Goal: Communication & Community: Answer question/provide support

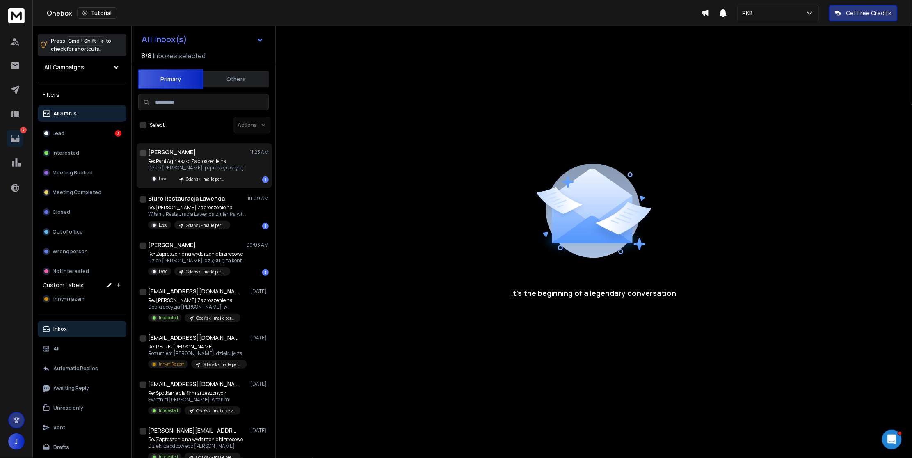
click at [203, 161] on p "Re: Pani Agnieszko Zaproszenie na" at bounding box center [196, 161] width 96 height 7
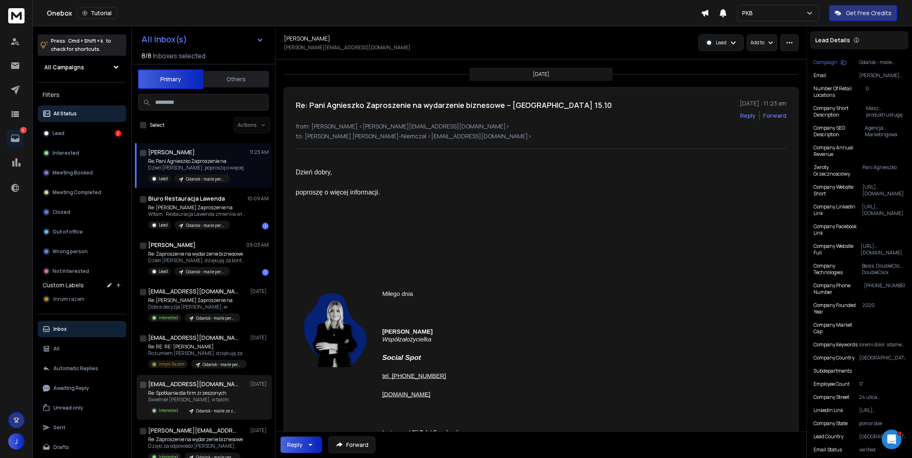
click at [215, 388] on div "biuro@rebelion.com.pl 10 Oct Re: Spotkanie dla firm zrzeszonych Świetnie! Panie…" at bounding box center [208, 397] width 121 height 35
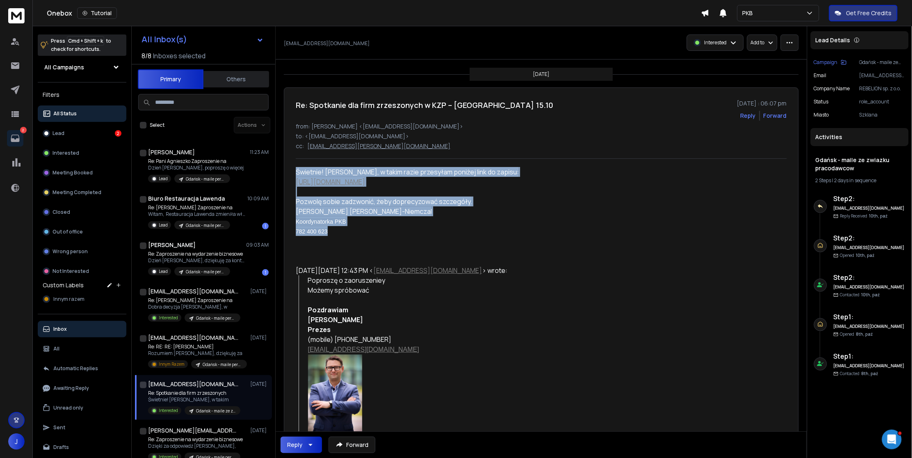
drag, startPoint x: 335, startPoint y: 241, endPoint x: 293, endPoint y: 175, distance: 78.2
copy div "Świetnie! Panie Sebastianie, w takim razie przesyłam poniżej link do zapisu: ht…"
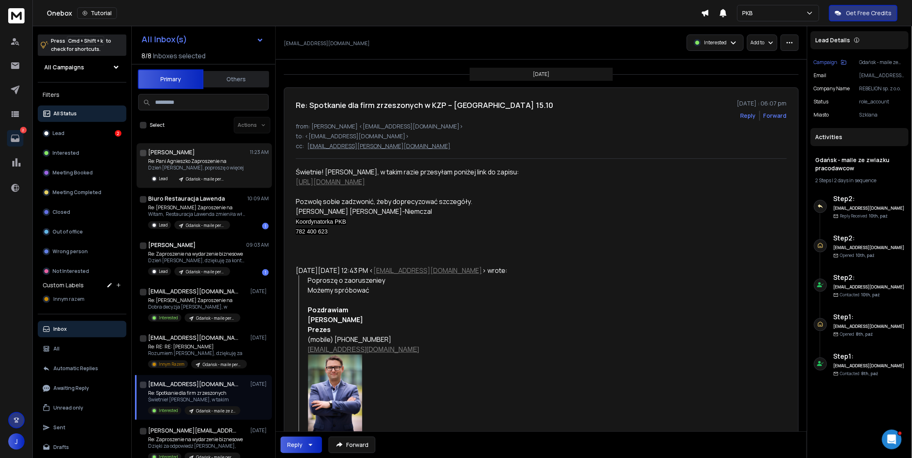
click at [208, 154] on div "Agnieszka Czaja 11:23 AM" at bounding box center [208, 152] width 121 height 8
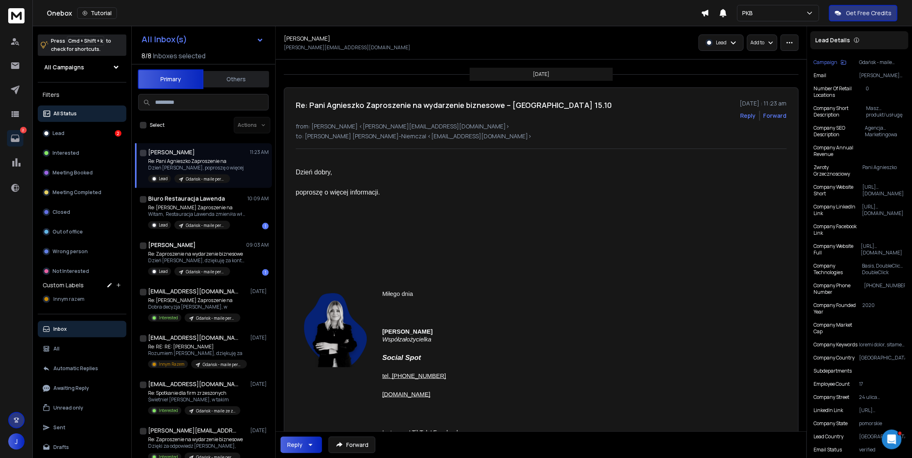
click at [746, 115] on button "Reply" at bounding box center [748, 116] width 16 height 8
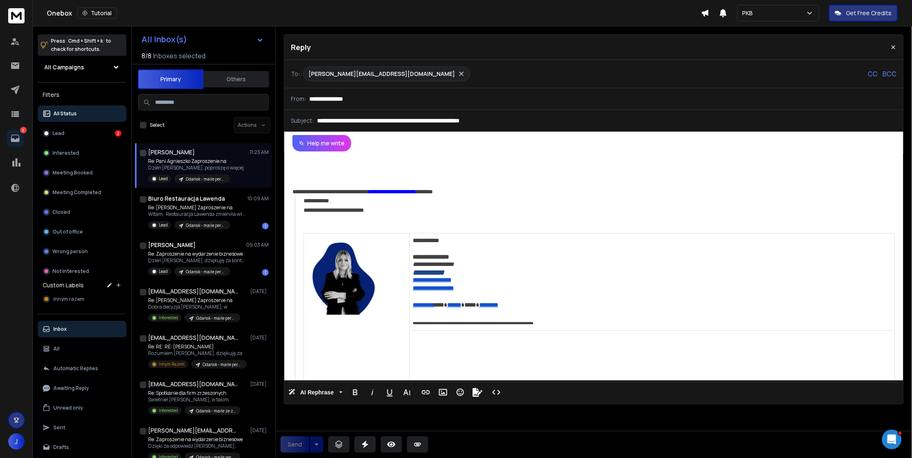
click at [435, 174] on div at bounding box center [593, 173] width 603 height 9
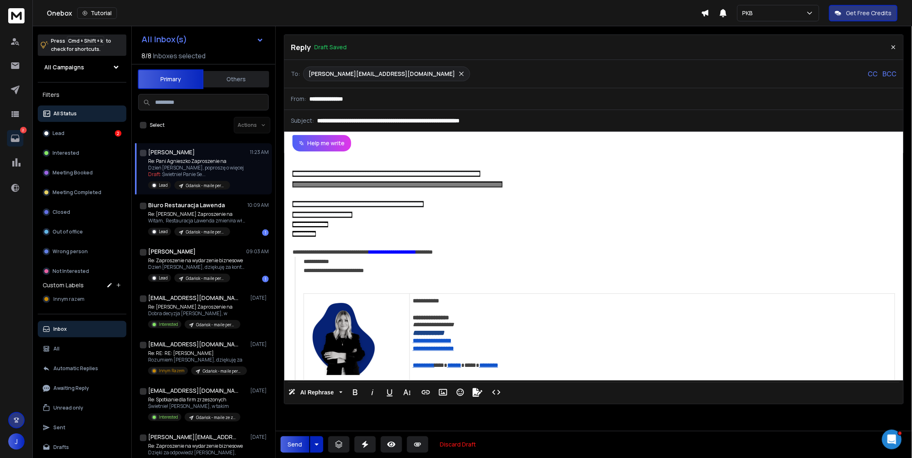
click at [511, 218] on div "**********" at bounding box center [593, 204] width 603 height 70
click at [371, 233] on div "**********" at bounding box center [593, 204] width 603 height 70
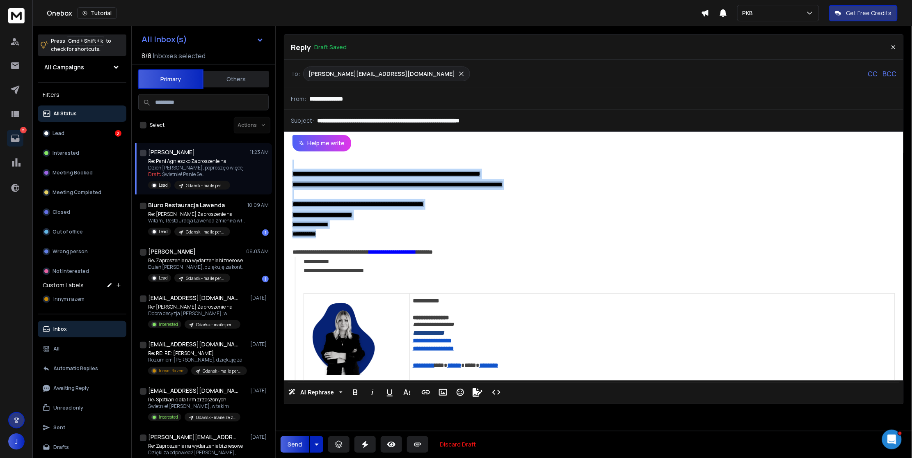
drag, startPoint x: 345, startPoint y: 235, endPoint x: 297, endPoint y: 160, distance: 88.2
click at [297, 160] on div "**********" at bounding box center [593, 265] width 619 height 229
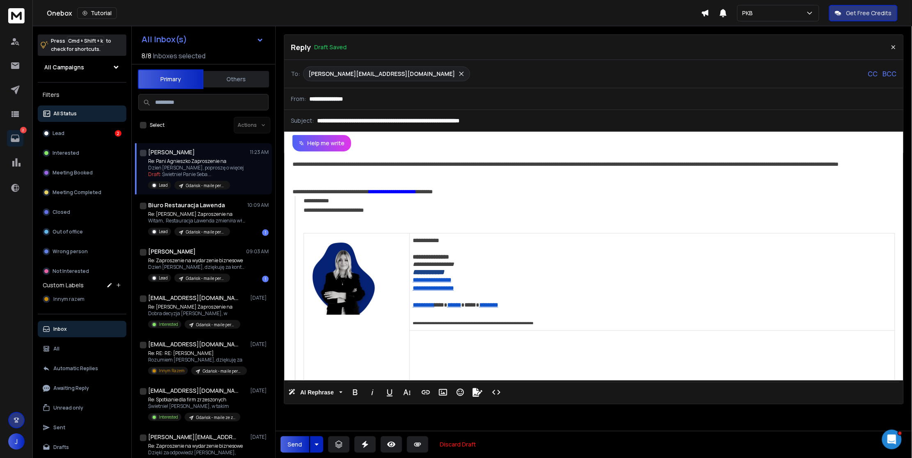
click at [331, 162] on p "**********" at bounding box center [588, 169] width 593 height 18
click at [479, 162] on p "**********" at bounding box center [588, 169] width 593 height 18
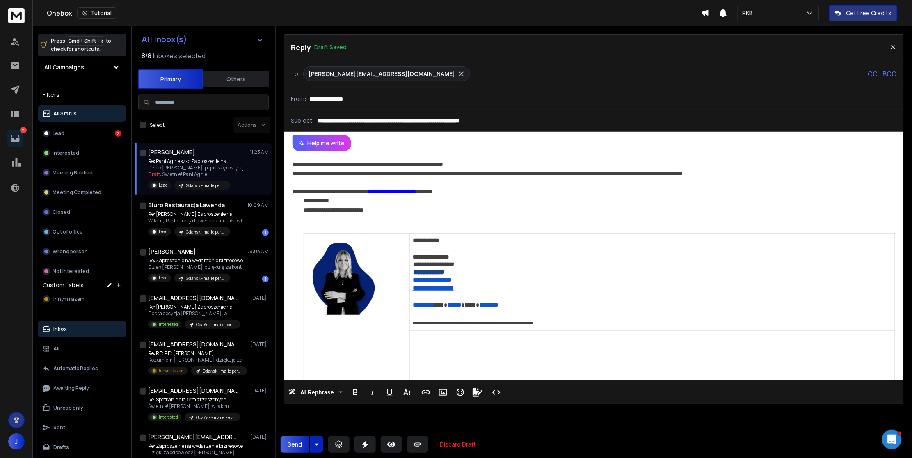
click at [510, 172] on p "**********" at bounding box center [588, 169] width 593 height 18
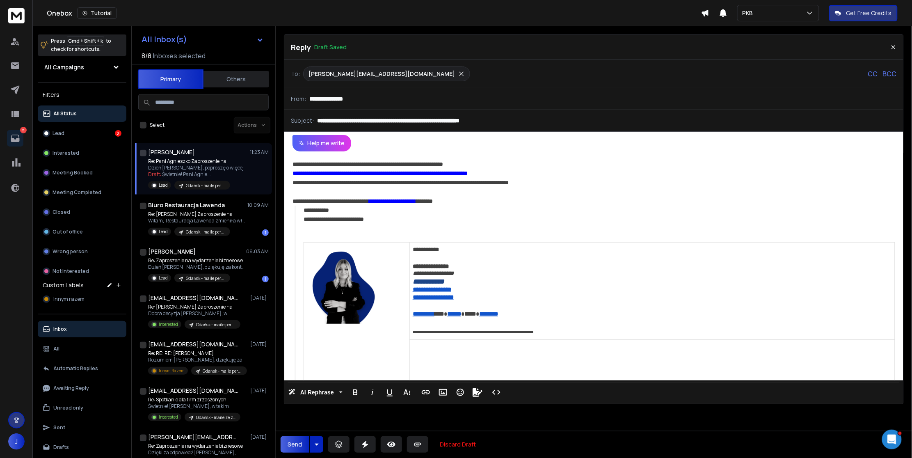
click at [440, 181] on p "**********" at bounding box center [588, 173] width 593 height 27
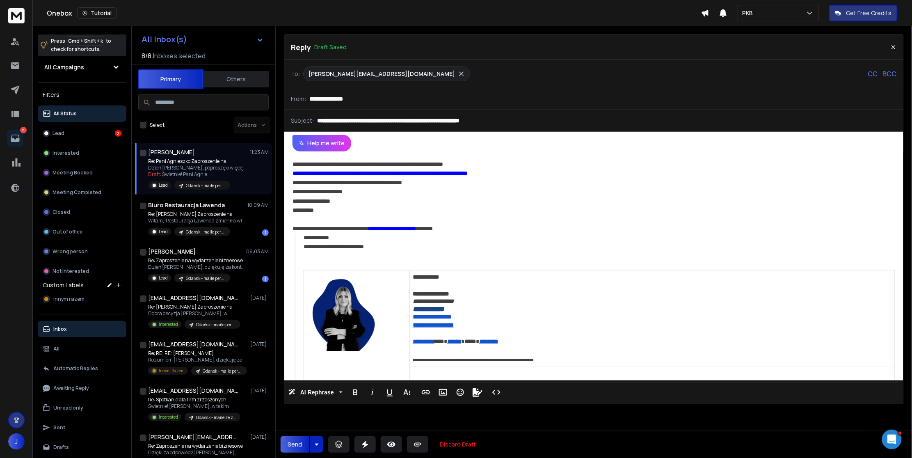
click at [292, 184] on p "**********" at bounding box center [588, 187] width 593 height 55
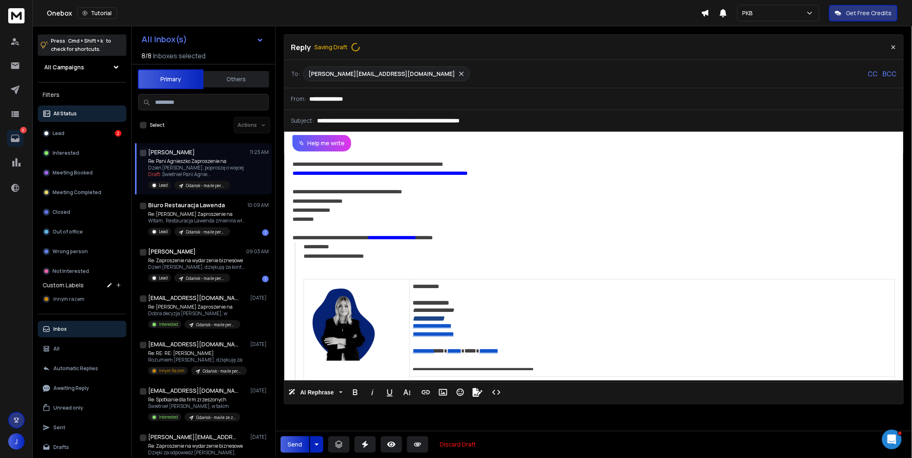
click at [318, 163] on p "**********" at bounding box center [588, 192] width 593 height 64
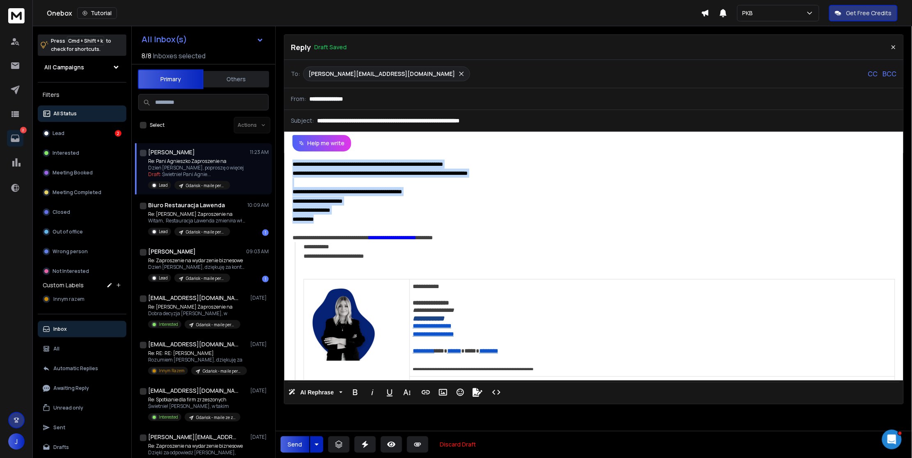
drag, startPoint x: 341, startPoint y: 221, endPoint x: 272, endPoint y: 169, distance: 86.6
click at [272, 169] on div "All Inbox(s) 8 / 8 Inboxes selected Primary Others Select Actions Agnieszka Cza…" at bounding box center [521, 255] width 781 height 458
copy p "**********"
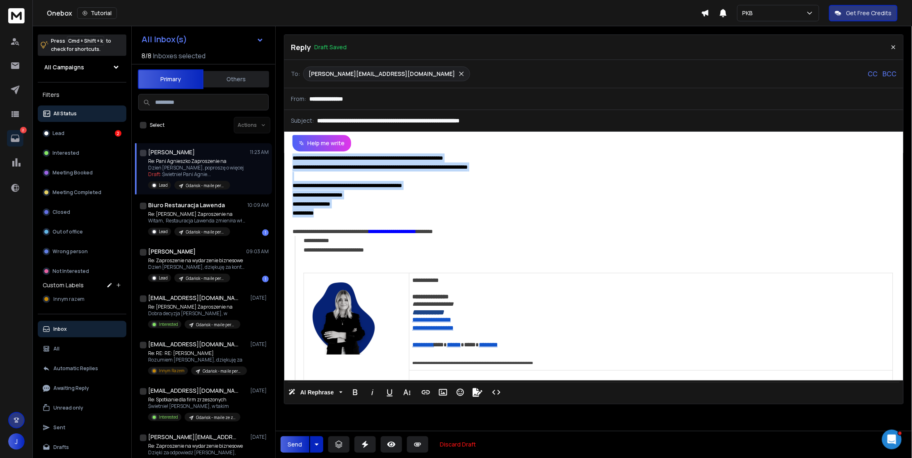
click at [473, 81] on input at bounding box center [501, 73] width 57 height 15
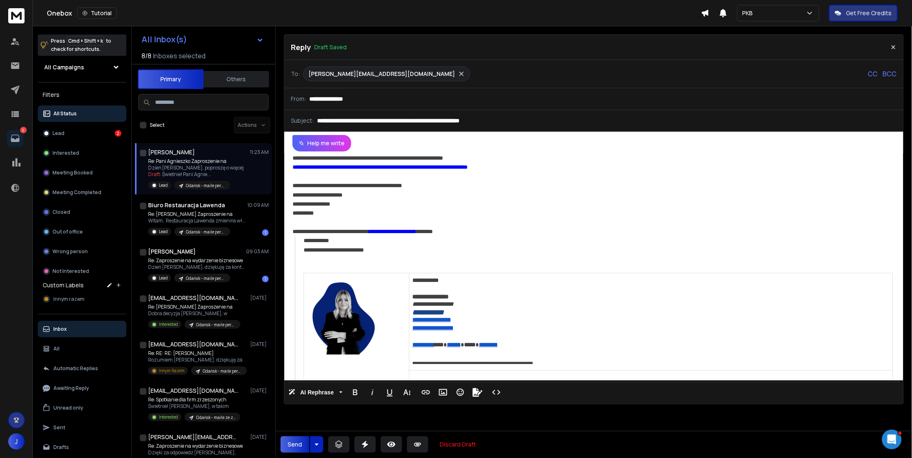
click at [872, 72] on p "CC" at bounding box center [873, 74] width 10 height 10
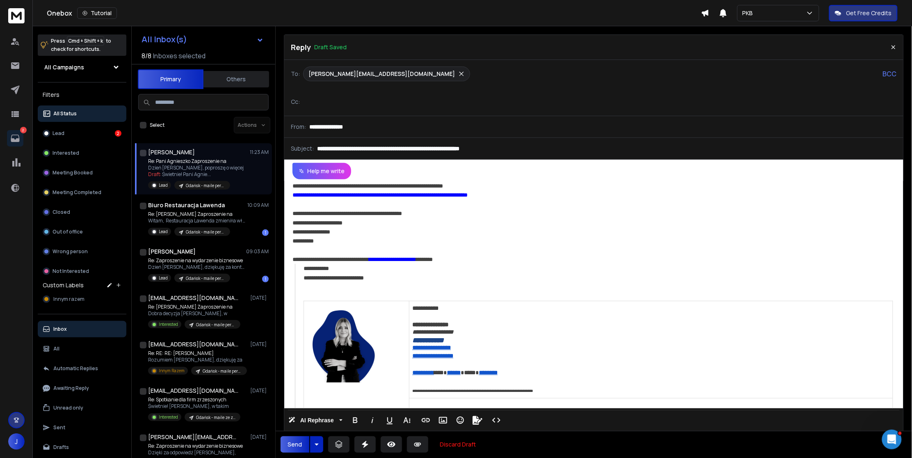
click at [611, 110] on div "Cc:" at bounding box center [593, 102] width 619 height 28
click at [611, 106] on div at bounding box center [600, 101] width 594 height 15
click at [320, 101] on input at bounding box center [331, 101] width 57 height 15
paste input "**********"
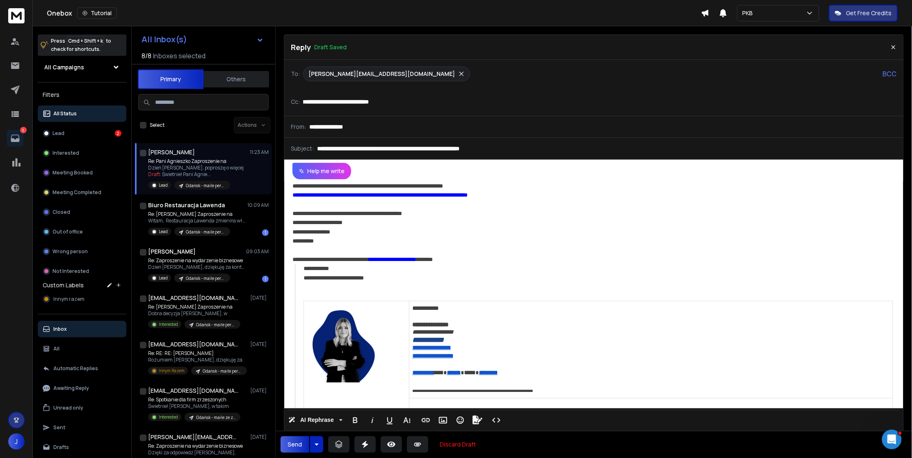
type input "**********"
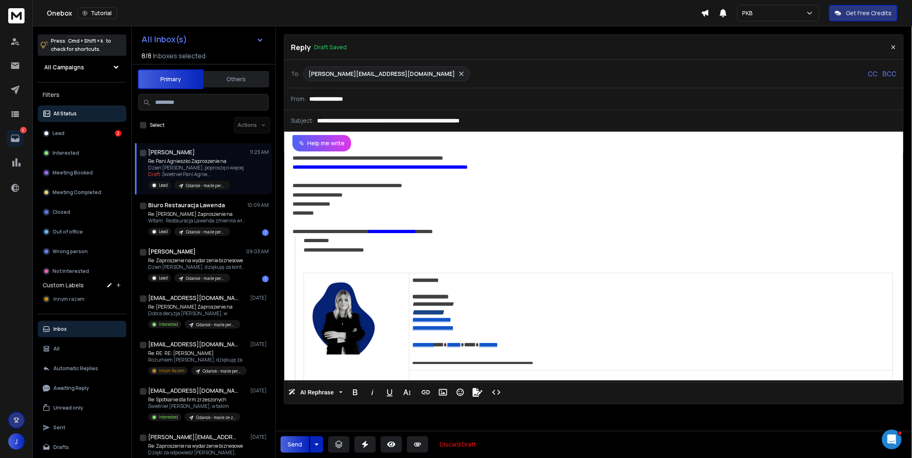
click at [576, 212] on p "**********" at bounding box center [588, 185] width 593 height 64
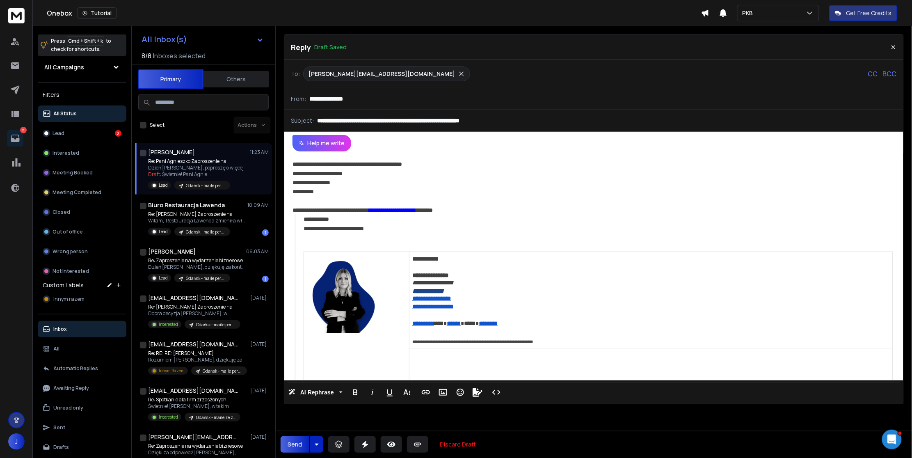
scroll to position [0, 0]
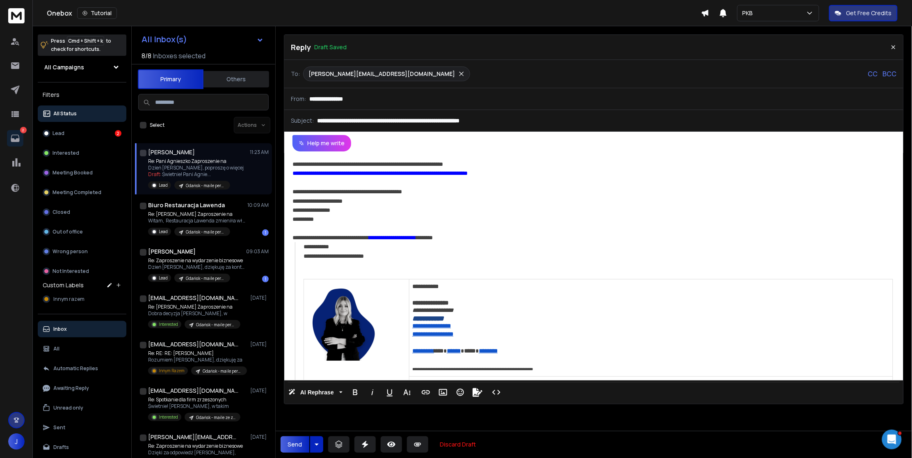
click at [312, 445] on icon "button" at bounding box center [317, 444] width 10 height 10
click at [316, 428] on p "Send Later" at bounding box center [308, 422] width 33 height 11
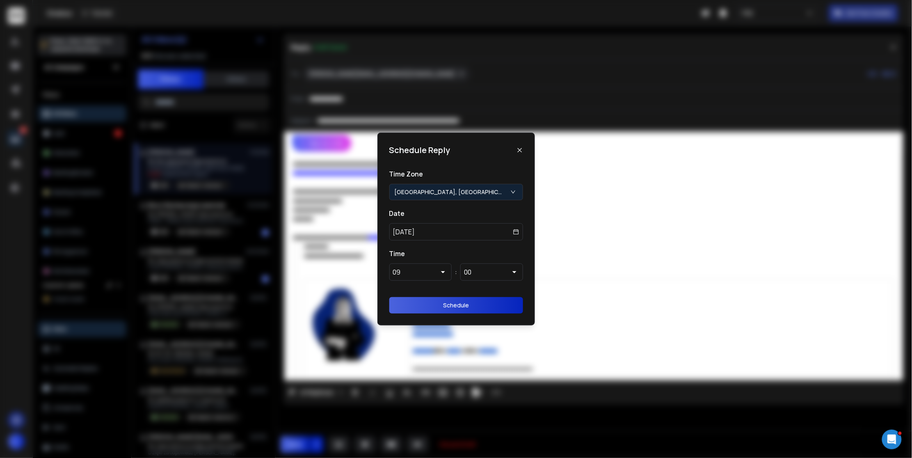
click at [467, 189] on p "Midway Island, Samoa (UTC-11:00)" at bounding box center [450, 192] width 111 height 8
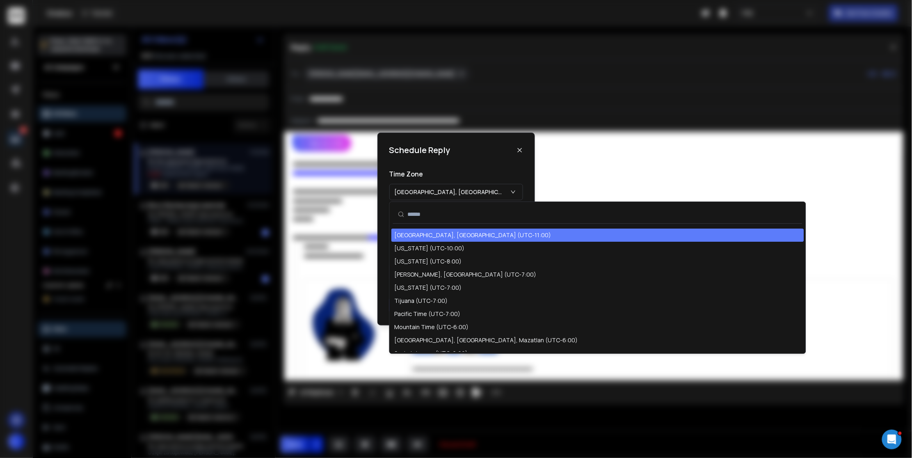
click at [469, 212] on input "text" at bounding box center [603, 214] width 390 height 18
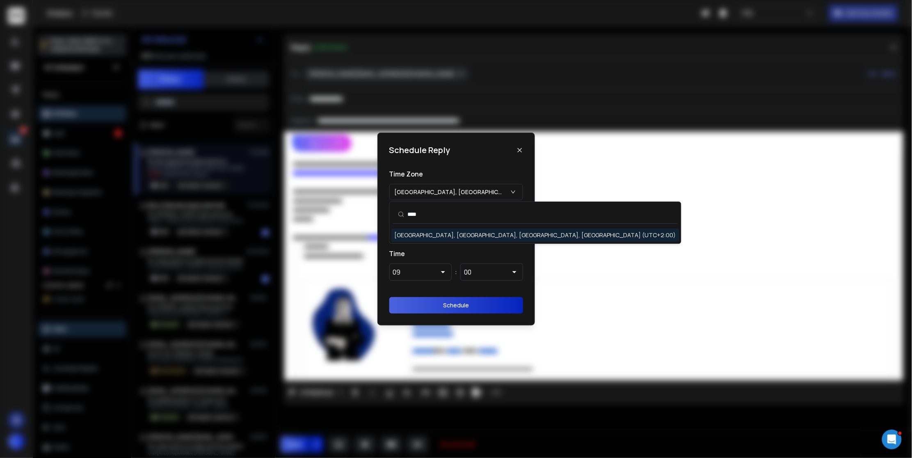
type input "****"
click at [468, 235] on div "Sarajevo, Skopje, Warsaw, Zagreb (UTC+2:00)" at bounding box center [535, 235] width 281 height 8
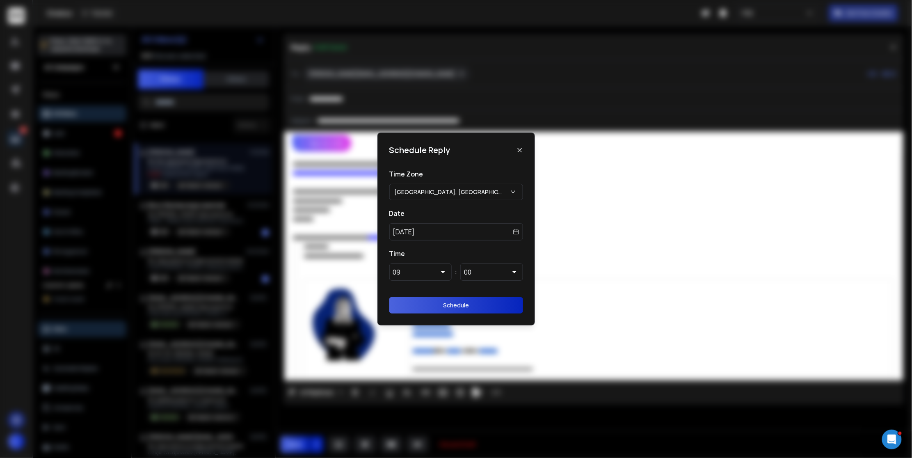
click at [425, 270] on div "09" at bounding box center [420, 271] width 63 height 17
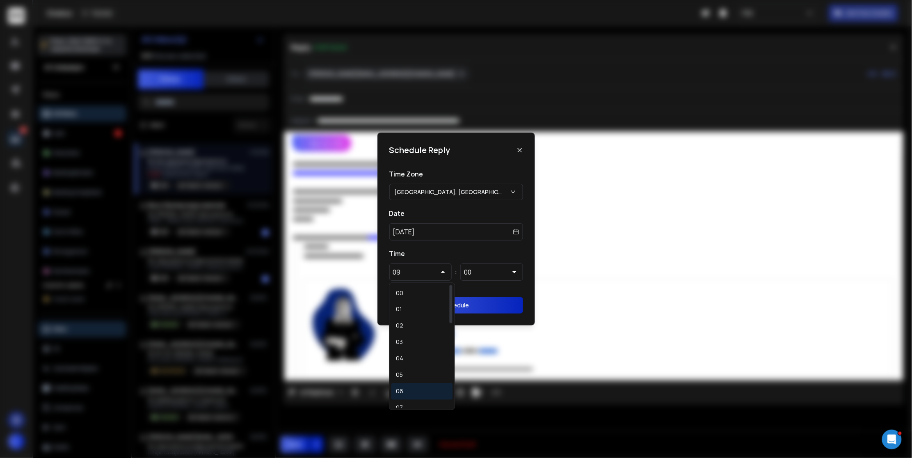
scroll to position [6, 0]
click at [409, 399] on div "07" at bounding box center [422, 401] width 62 height 16
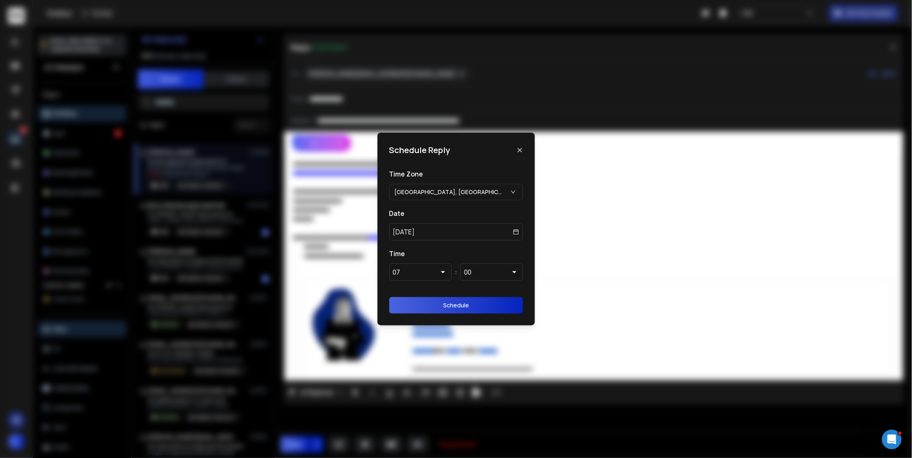
click at [444, 306] on div "Schedule" at bounding box center [456, 305] width 134 height 16
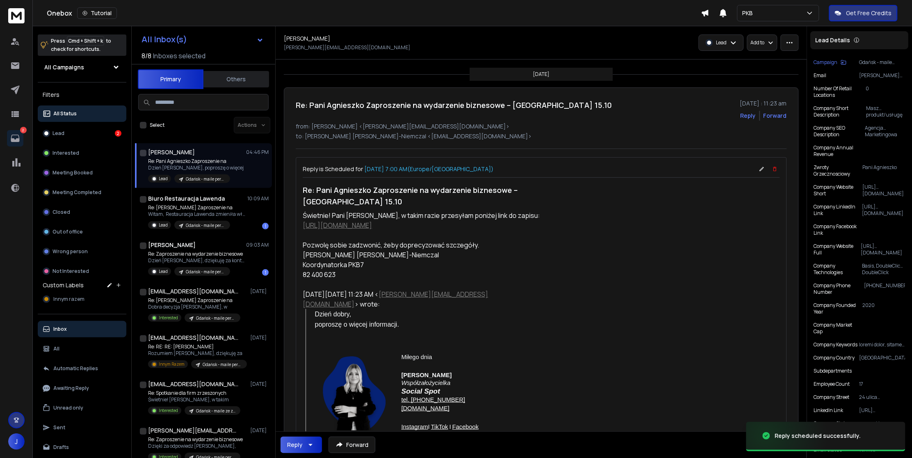
click at [235, 164] on div "Re: Pani Agnieszko Zaproszenie na Dzień dobry, poproszę o więcej Lead Gdańsk - …" at bounding box center [208, 170] width 121 height 25
click at [721, 47] on div "Lead" at bounding box center [721, 43] width 44 height 16
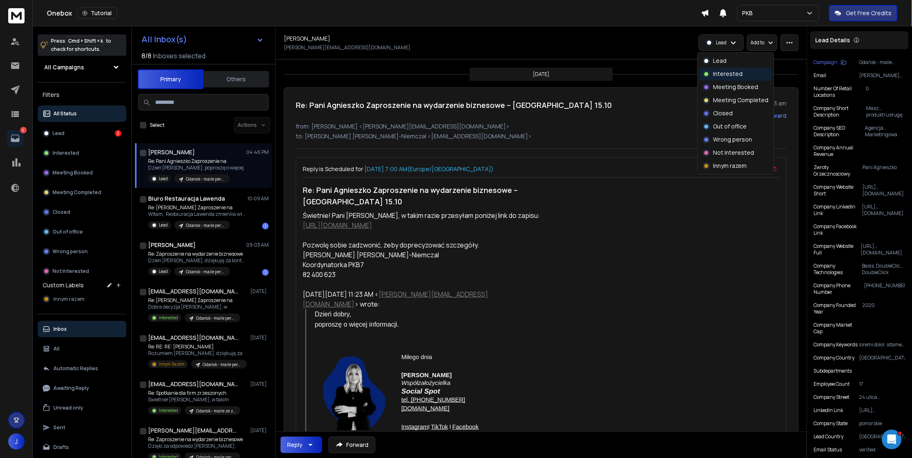
click at [733, 71] on p "Interested" at bounding box center [728, 74] width 30 height 8
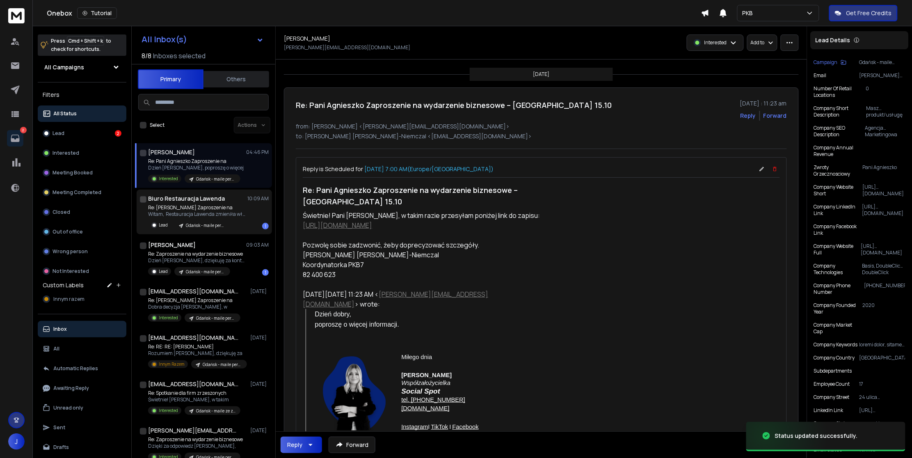
click at [235, 201] on div "Biuro Restauracja Lawenda 10:09 AM" at bounding box center [208, 198] width 121 height 8
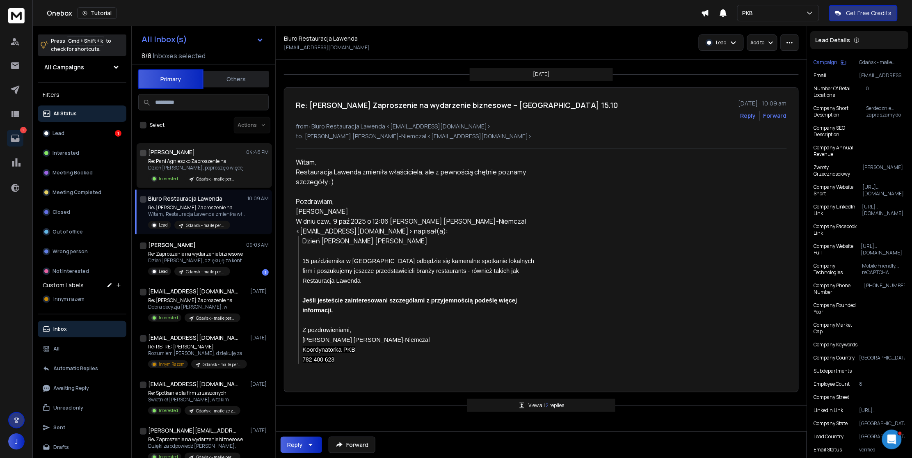
click at [242, 171] on div "Re: Pani Agnieszko Zaproszenie na Dzień dobry, poproszę o więcej Interested Gda…" at bounding box center [208, 170] width 121 height 25
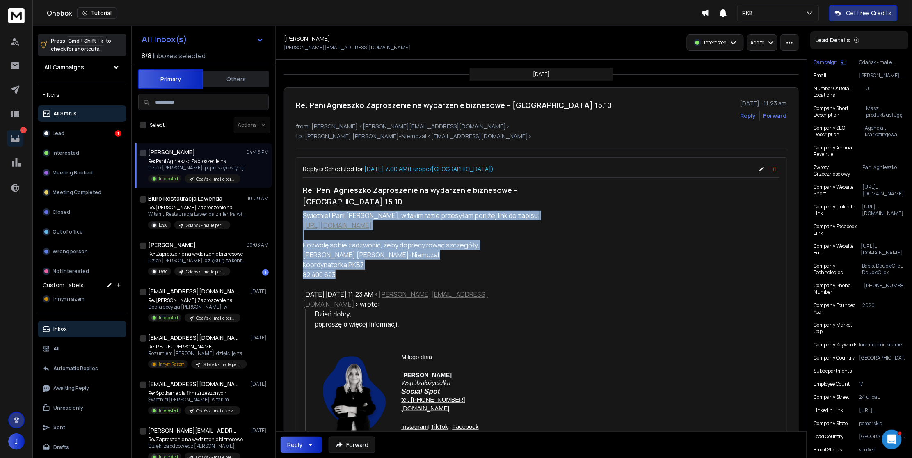
drag, startPoint x: 340, startPoint y: 285, endPoint x: 297, endPoint y: 213, distance: 83.7
click at [297, 213] on div "Reply is Scheduled for Mon, Oct 13, 2025 7:00 AM ( Europe/Sarajevo ) Re: Pani A…" at bounding box center [541, 435] width 491 height 557
copy div "Świetnie! Pani Agnieszko, w takim razie przesyłam poniżej link do zapisu: https…"
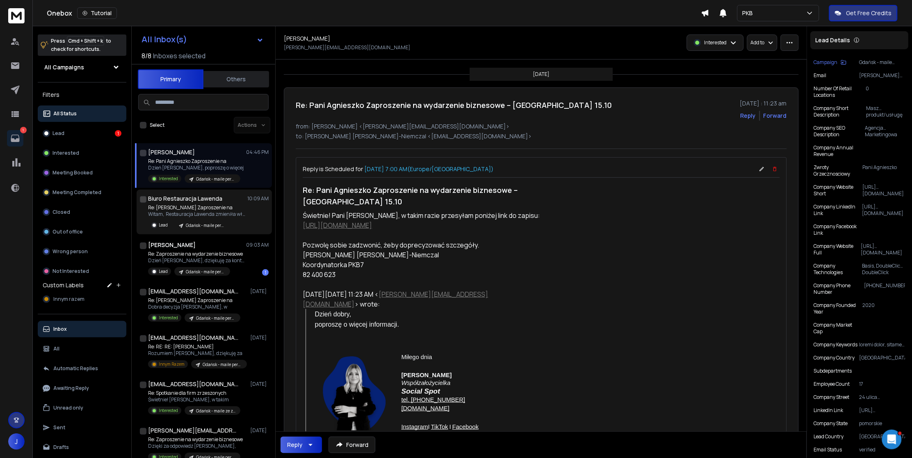
click at [188, 209] on p "Re: Pani Paulino Zaproszenie na" at bounding box center [197, 207] width 98 height 7
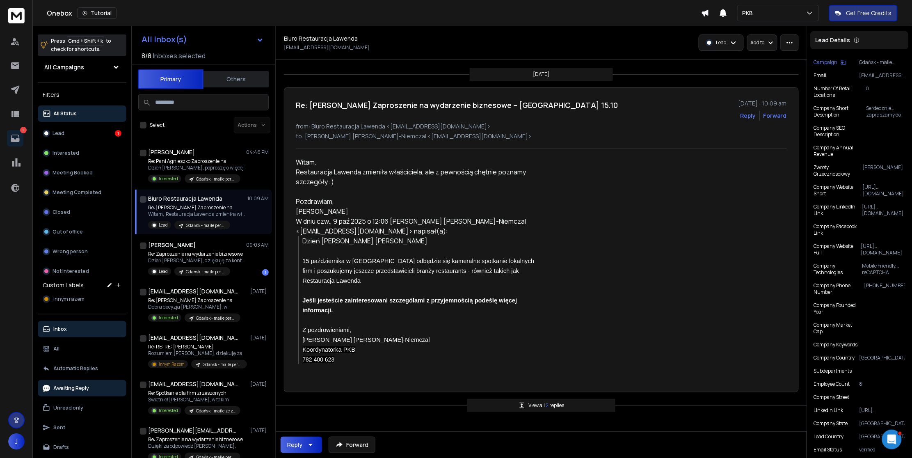
scroll to position [7, 0]
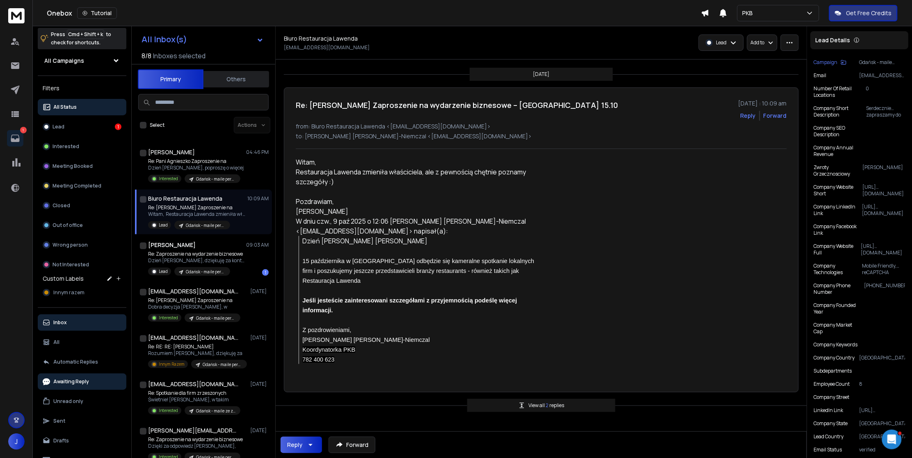
click at [86, 382] on p "Awaiting Reply" at bounding box center [71, 381] width 36 height 7
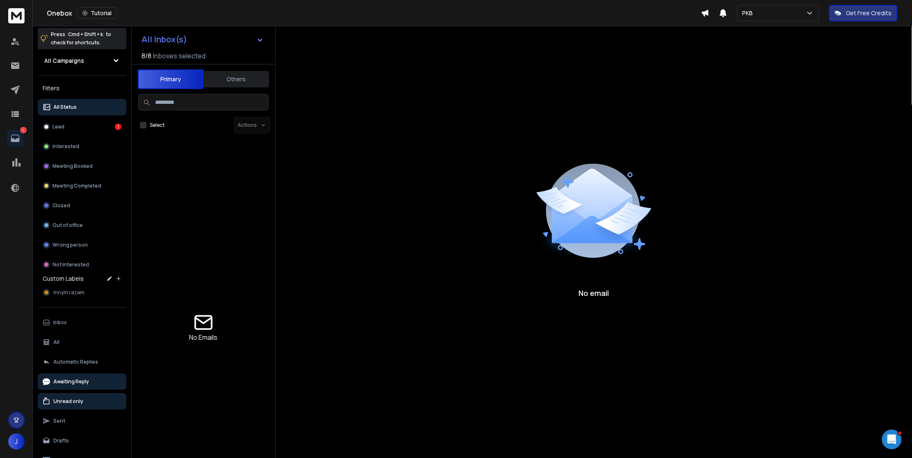
scroll to position [31, 0]
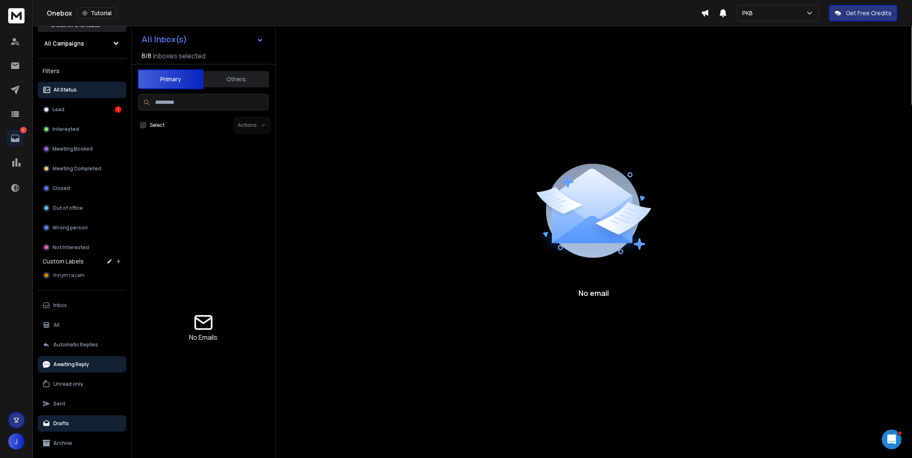
click at [83, 415] on button "Drafts" at bounding box center [82, 423] width 89 height 16
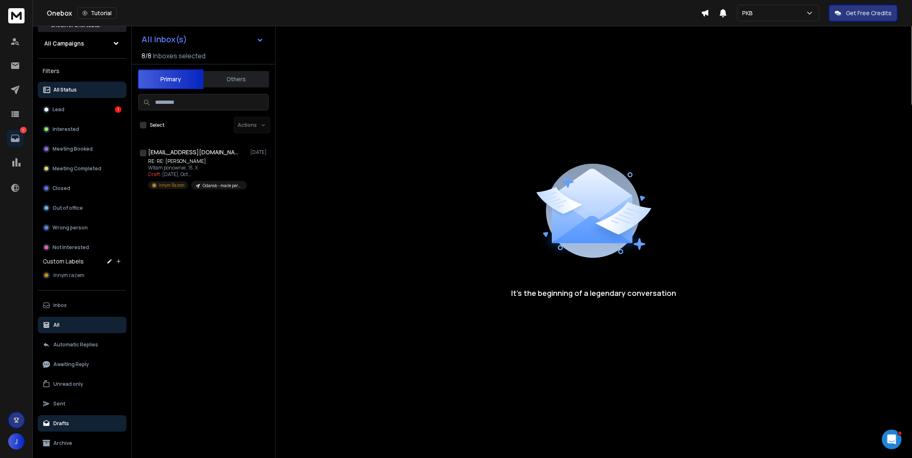
click at [75, 317] on button "All" at bounding box center [82, 325] width 89 height 16
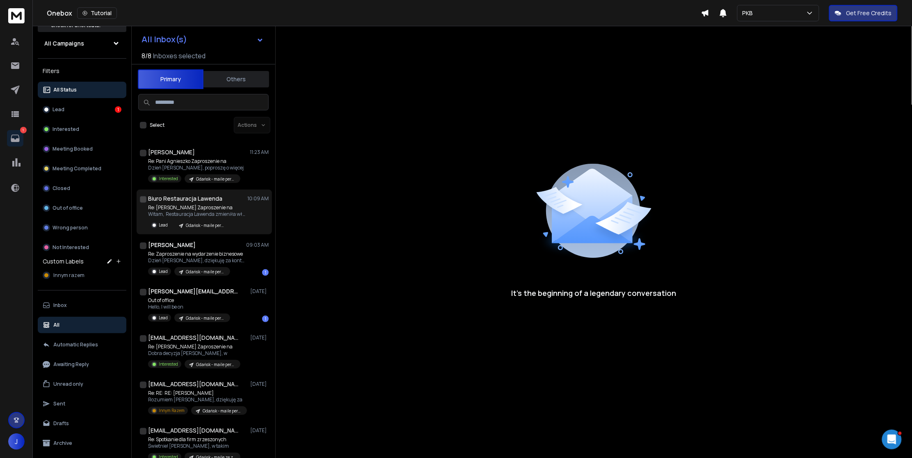
click at [192, 216] on p "Witam, Restauracja Lawenda zmieniła właściciela, ale" at bounding box center [197, 214] width 98 height 7
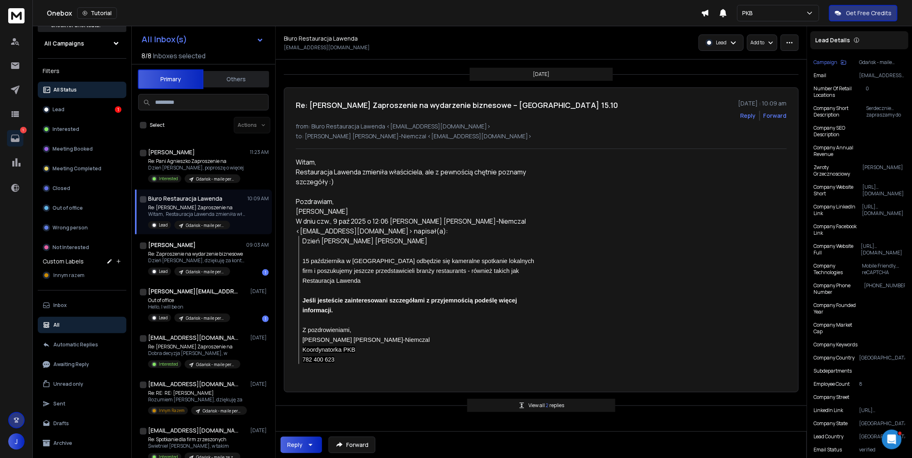
click at [307, 445] on icon "button" at bounding box center [311, 445] width 10 height 10
click at [311, 409] on div "Reply" at bounding box center [300, 407] width 43 height 16
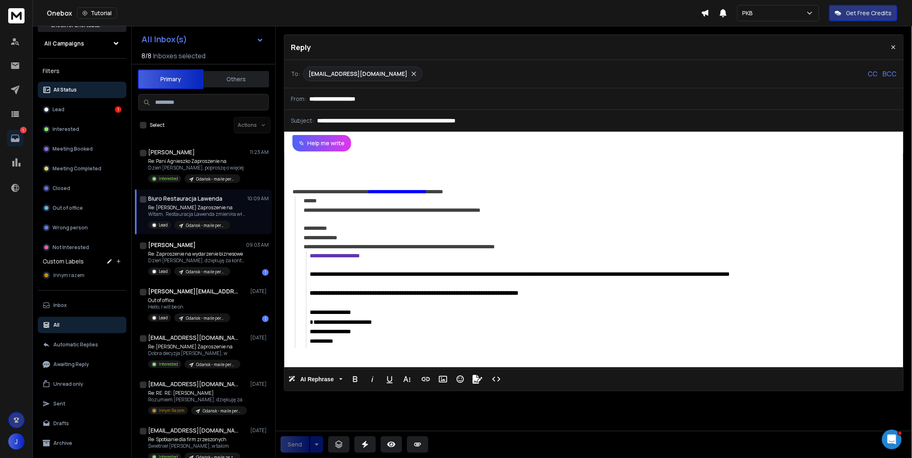
click at [423, 169] on div at bounding box center [593, 173] width 603 height 9
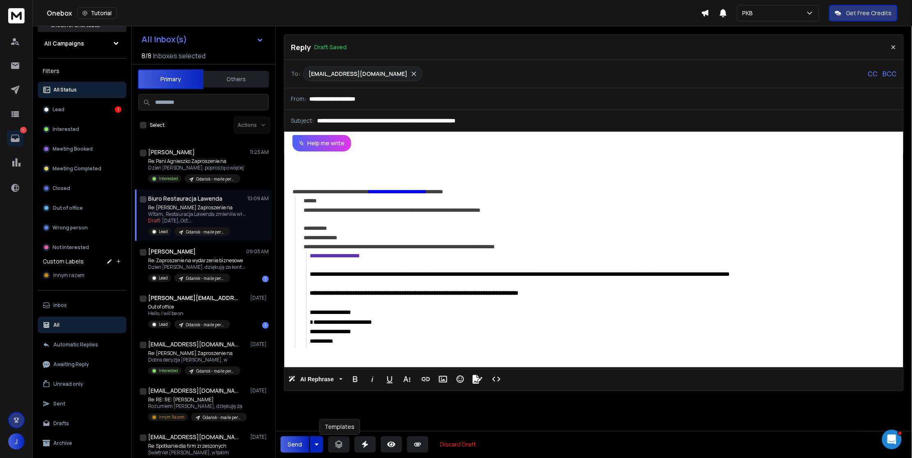
click at [344, 447] on button at bounding box center [338, 444] width 21 height 16
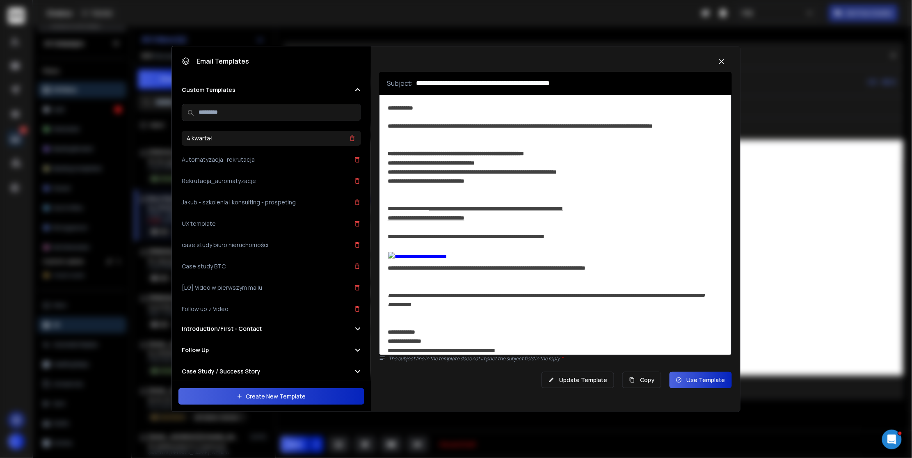
click at [328, 390] on button "Create New Template" at bounding box center [271, 396] width 186 height 16
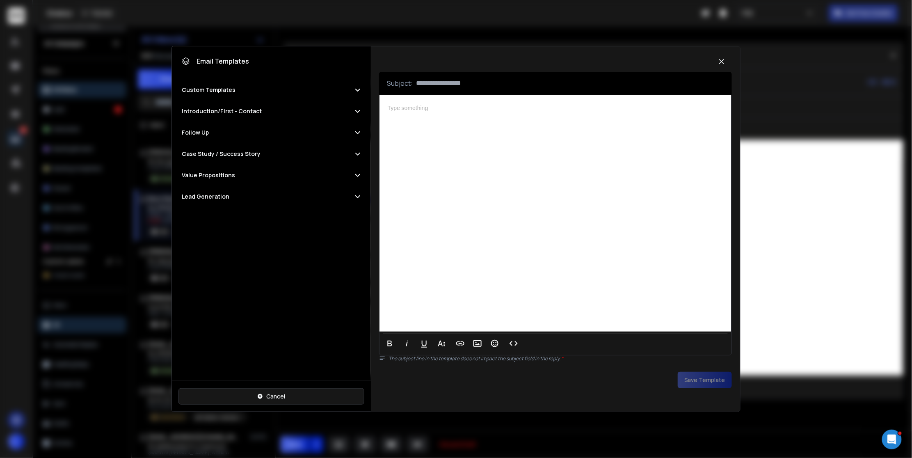
click at [463, 157] on div at bounding box center [555, 213] width 352 height 236
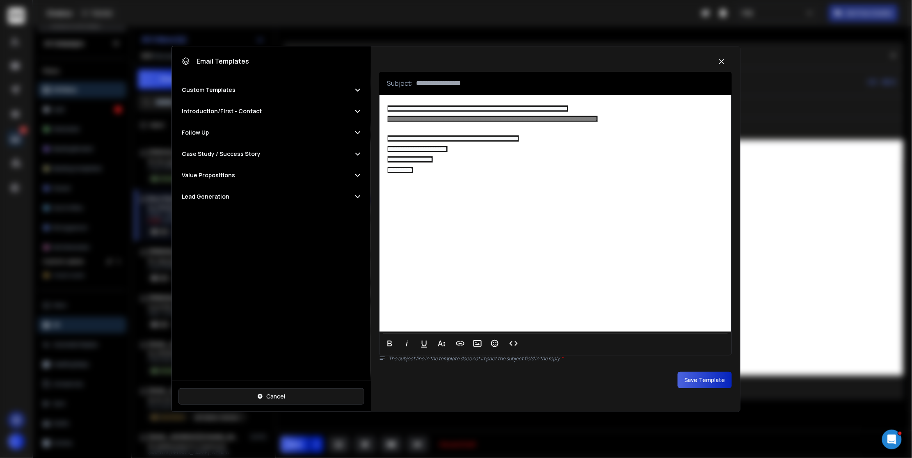
click at [459, 158] on div "**********" at bounding box center [556, 159] width 336 height 11
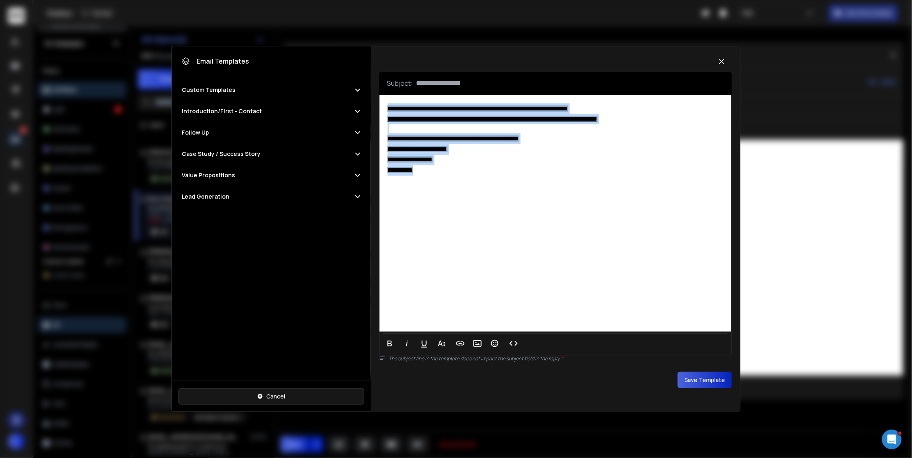
drag, startPoint x: 457, startPoint y: 171, endPoint x: 385, endPoint y: 108, distance: 95.6
click at [385, 108] on div "**********" at bounding box center [555, 213] width 352 height 236
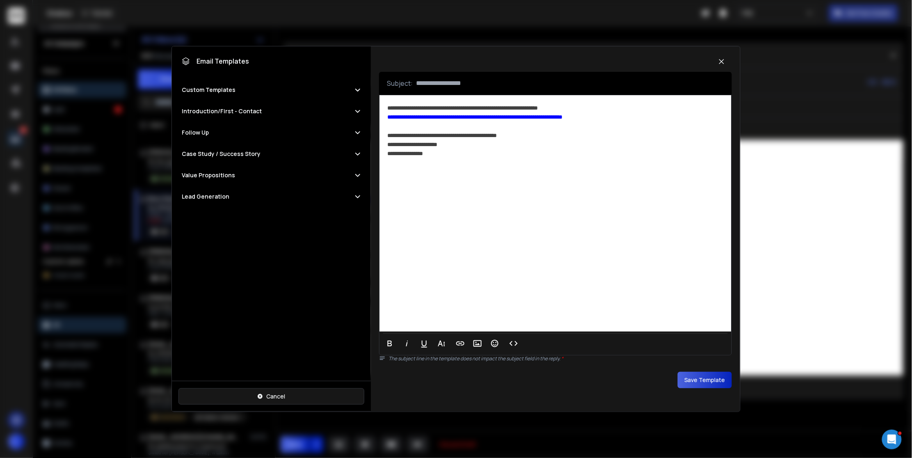
click at [456, 105] on div "**********" at bounding box center [556, 107] width 336 height 9
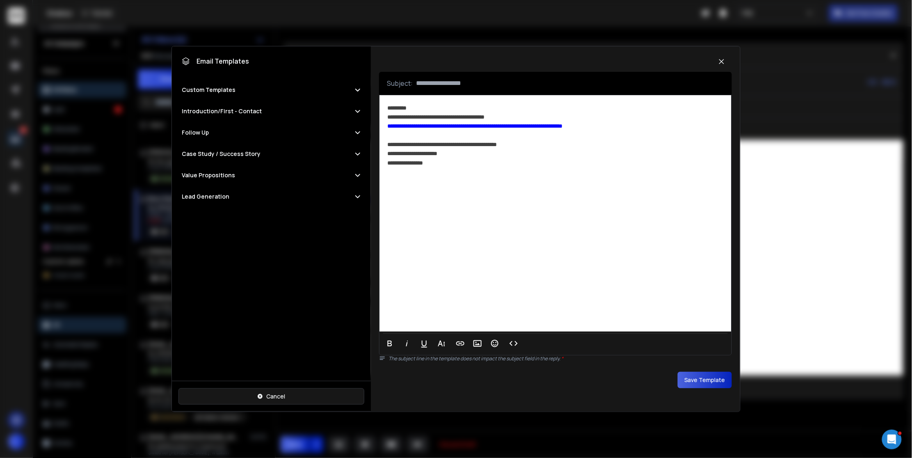
click at [705, 384] on button "Save Template" at bounding box center [705, 380] width 54 height 16
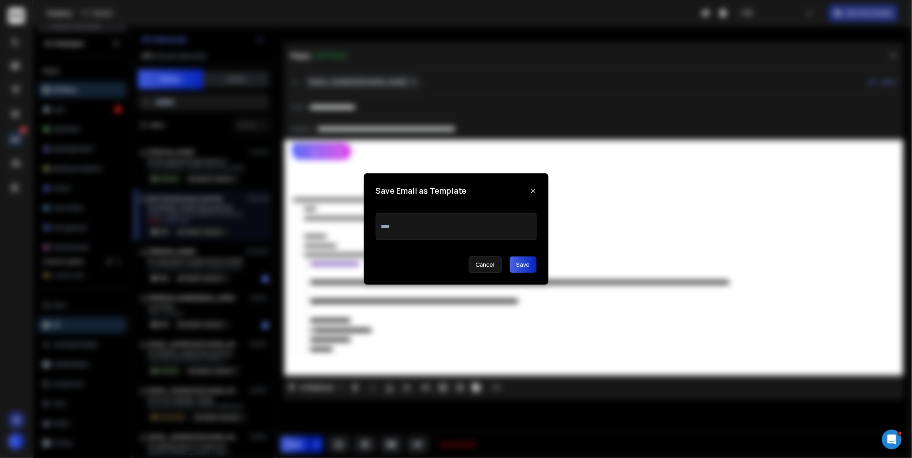
click at [452, 229] on input at bounding box center [456, 226] width 161 height 27
type input "**********"
click at [528, 267] on button "Save" at bounding box center [523, 264] width 27 height 16
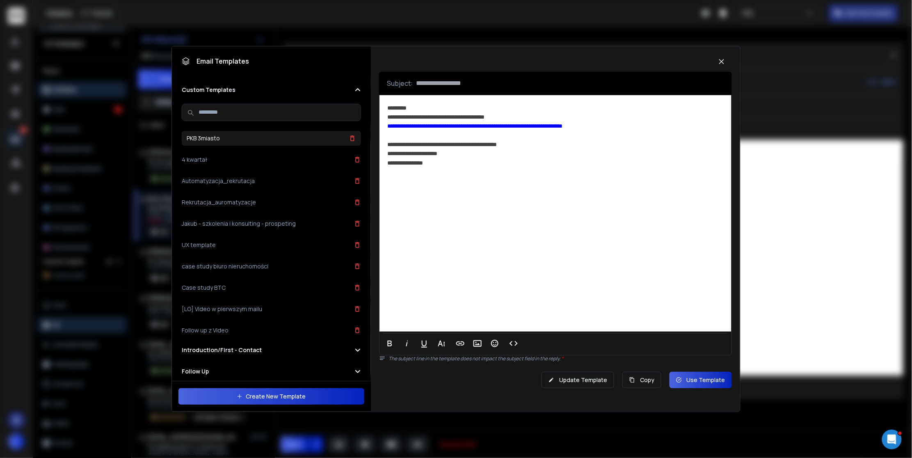
click at [707, 382] on button "Use Template" at bounding box center [700, 380] width 62 height 16
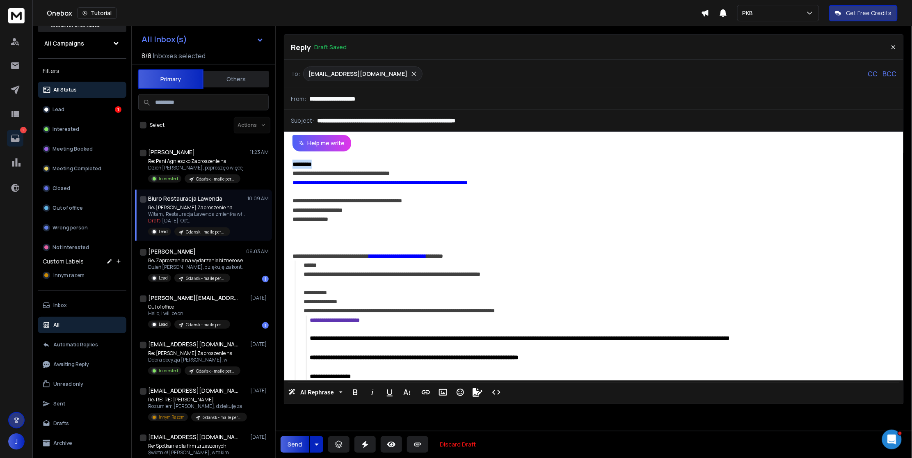
drag, startPoint x: 320, startPoint y: 162, endPoint x: 282, endPoint y: 162, distance: 38.2
click at [282, 162] on div "**********" at bounding box center [594, 266] width 636 height 480
click at [448, 206] on div "**********" at bounding box center [588, 210] width 593 height 9
click at [443, 200] on div "**********" at bounding box center [588, 200] width 593 height 9
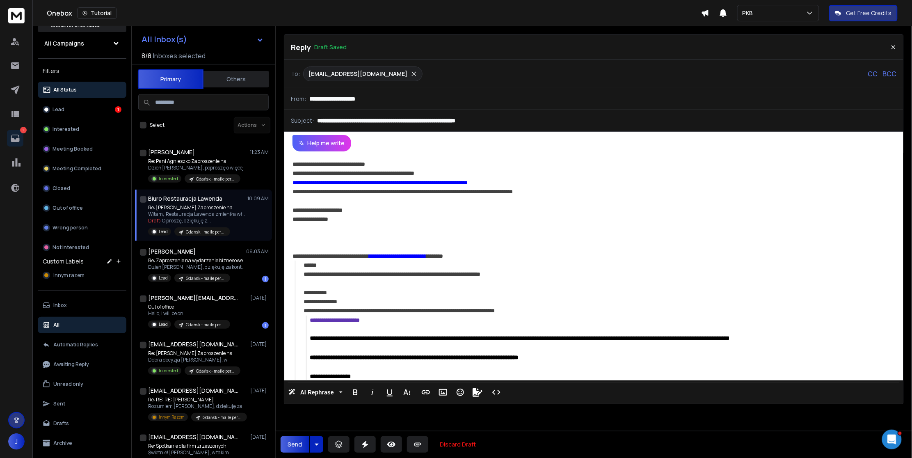
scroll to position [52, 0]
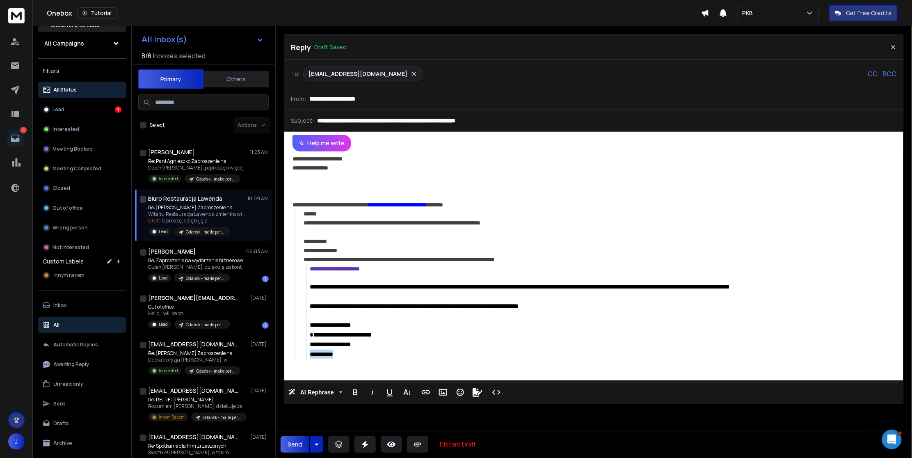
drag, startPoint x: 344, startPoint y: 354, endPoint x: 309, endPoint y: 355, distance: 35.3
click at [310, 355] on div "**********" at bounding box center [601, 329] width 583 height 57
copy span "**********"
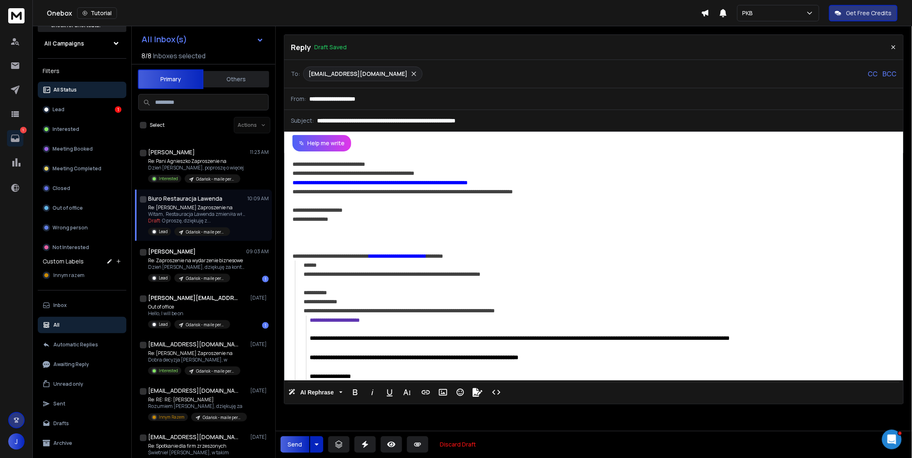
click at [318, 227] on div at bounding box center [592, 228] width 601 height 9
drag, startPoint x: 434, startPoint y: 84, endPoint x: 438, endPoint y: 80, distance: 5.5
click at [434, 84] on div "To: biuro@restauracja-lawenda.pl CC BCC" at bounding box center [593, 74] width 619 height 28
click at [870, 74] on p "CC" at bounding box center [873, 74] width 10 height 10
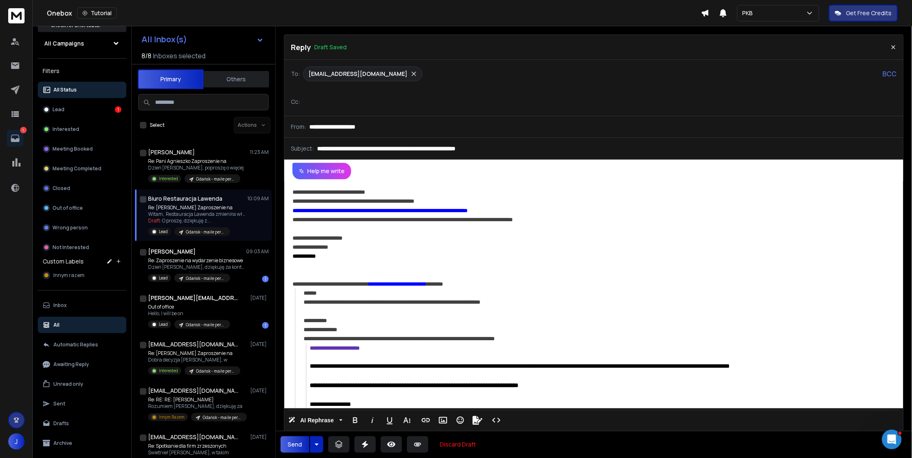
click at [605, 111] on div "Cc:" at bounding box center [593, 102] width 619 height 28
click at [518, 103] on div at bounding box center [600, 101] width 594 height 15
click at [317, 103] on input at bounding box center [331, 101] width 57 height 15
paste input "**********"
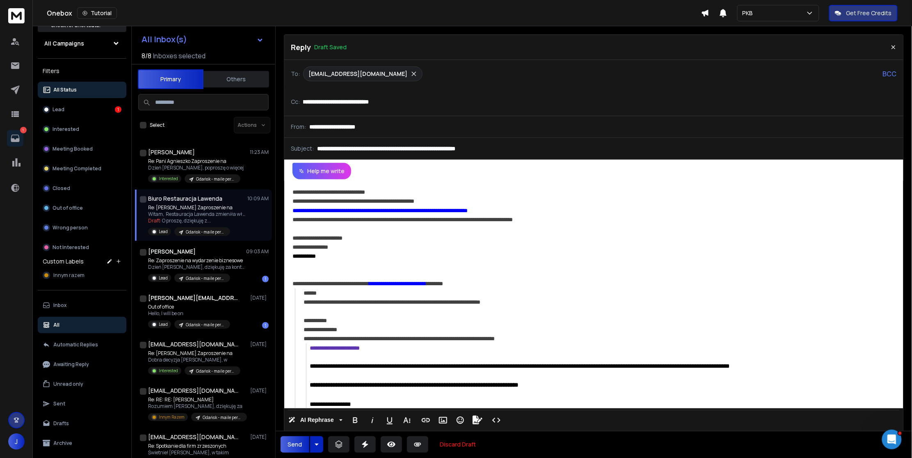
type input "**********"
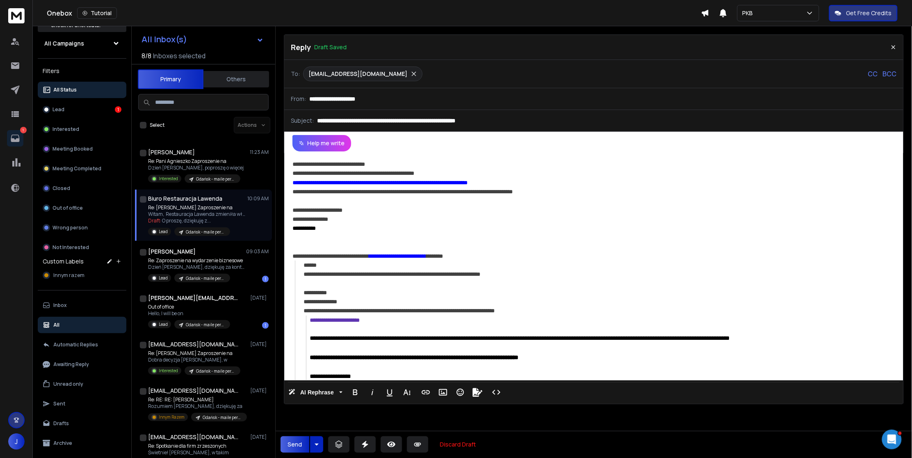
click at [466, 100] on input "**********" at bounding box center [602, 99] width 587 height 8
click at [477, 73] on div "[EMAIL_ADDRESS][DOMAIN_NAME]" at bounding box center [584, 73] width 562 height 15
click at [875, 73] on p "CC" at bounding box center [873, 74] width 10 height 10
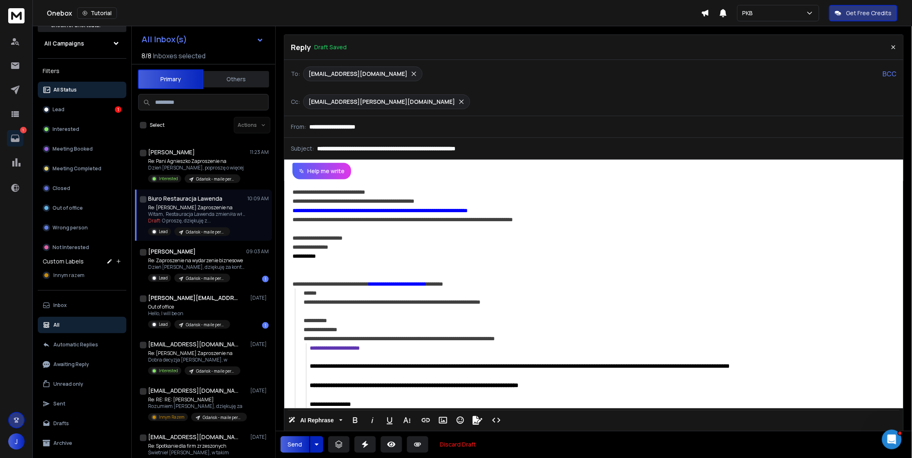
click at [316, 441] on icon "button" at bounding box center [317, 444] width 10 height 10
click at [312, 423] on p "Send Later" at bounding box center [309, 423] width 30 height 8
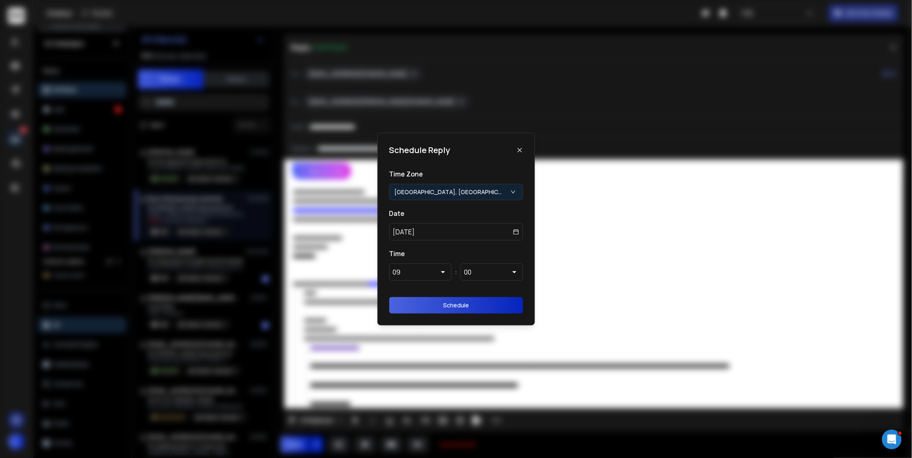
click at [454, 194] on p "Midway Island, Samoa (UTC-11:00)" at bounding box center [450, 192] width 111 height 8
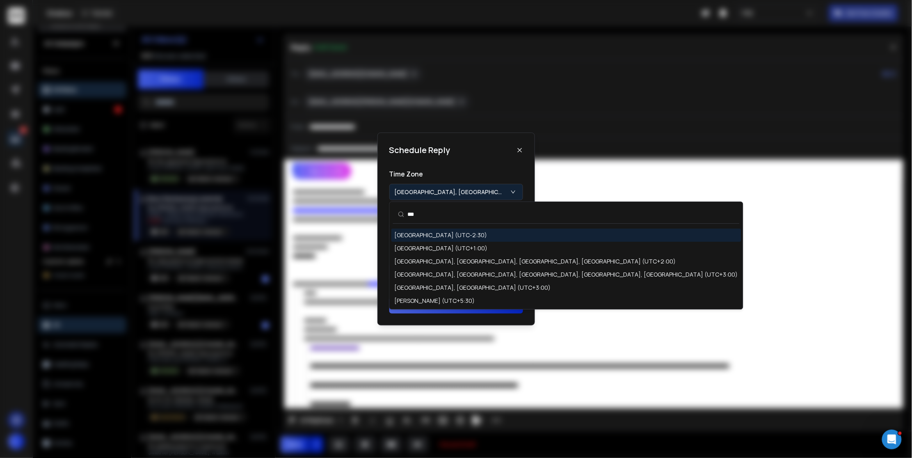
type input "****"
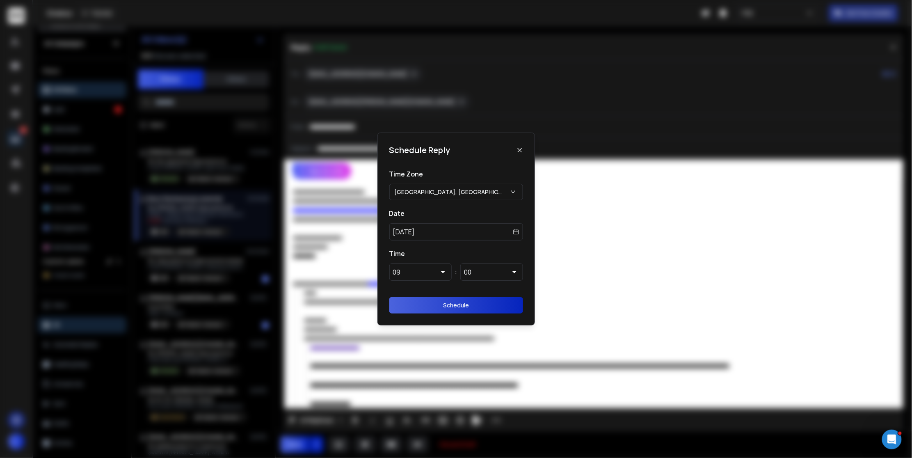
click at [441, 266] on div "09" at bounding box center [420, 271] width 63 height 17
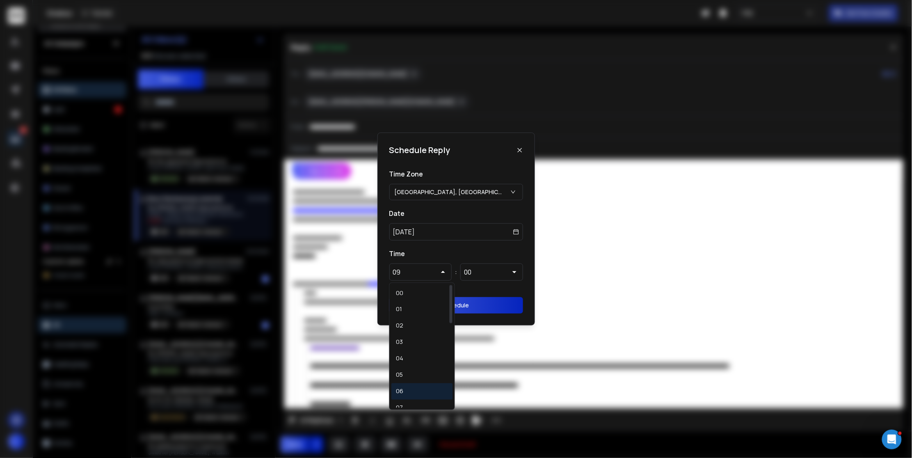
scroll to position [66, 0]
click at [429, 363] on div "08" at bounding box center [422, 358] width 62 height 16
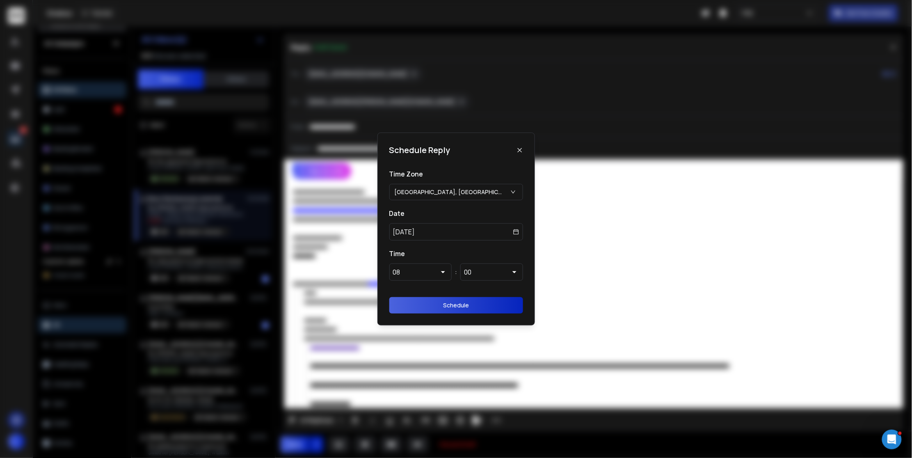
click at [455, 304] on div "Schedule" at bounding box center [456, 305] width 134 height 16
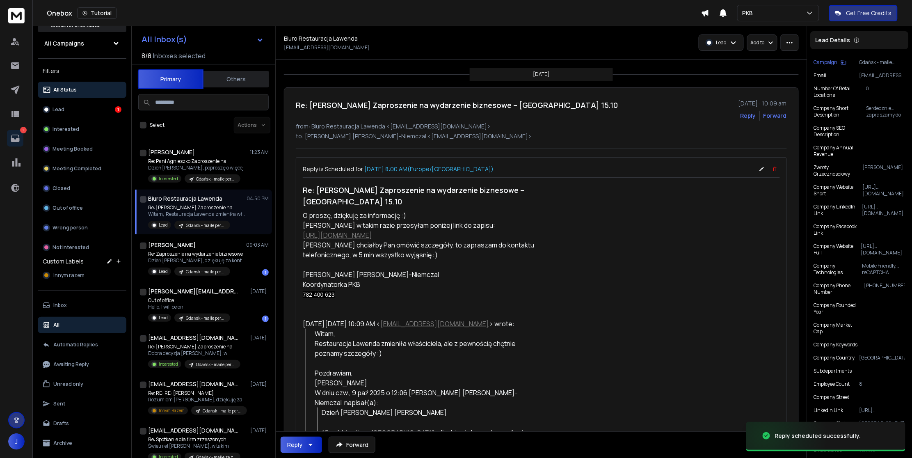
click at [728, 47] on div "Lead" at bounding box center [721, 43] width 44 height 16
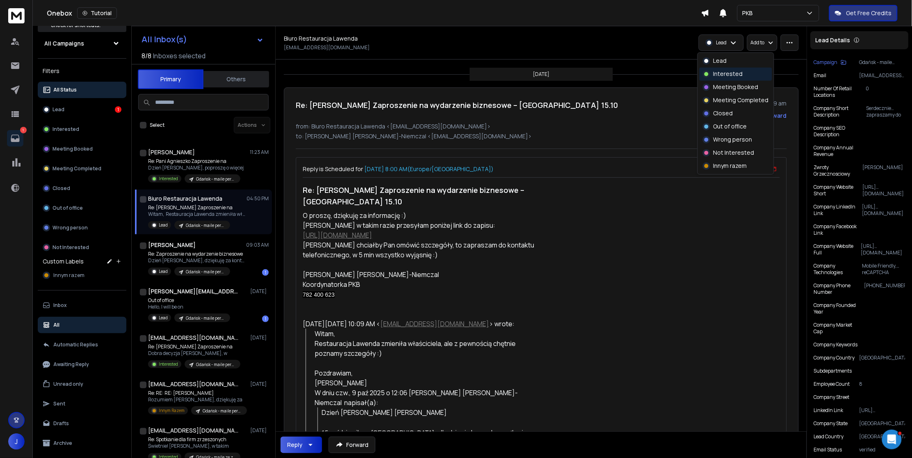
click at [728, 73] on p "Interested" at bounding box center [728, 74] width 30 height 8
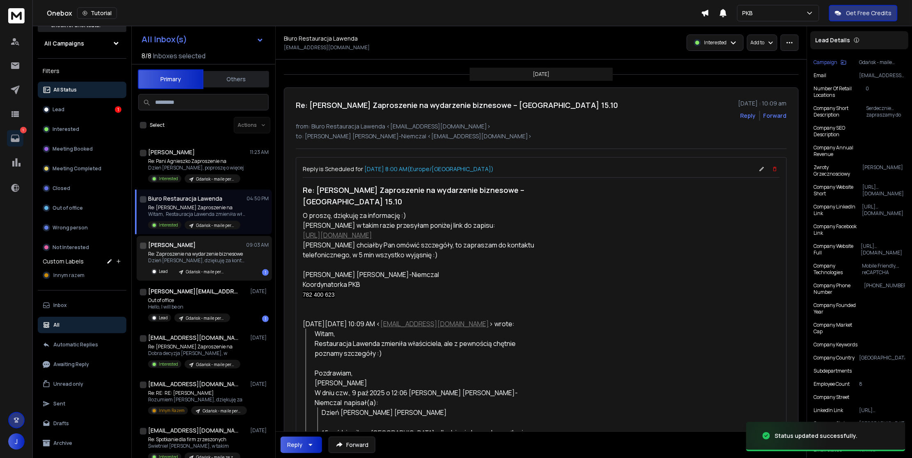
click at [226, 260] on p "Dzień dobry, dziękuję za kontakt." at bounding box center [197, 260] width 98 height 7
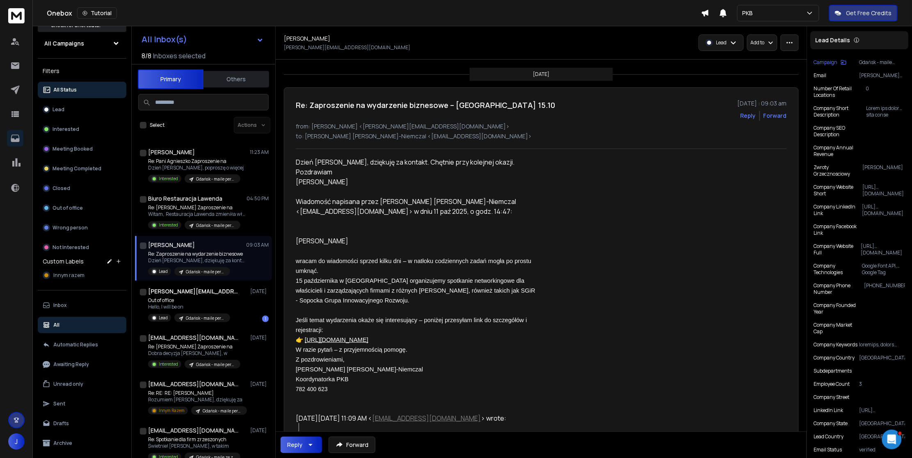
click at [308, 445] on icon "button" at bounding box center [311, 445] width 10 height 10
click at [295, 408] on p "Reply" at bounding box center [301, 407] width 15 height 8
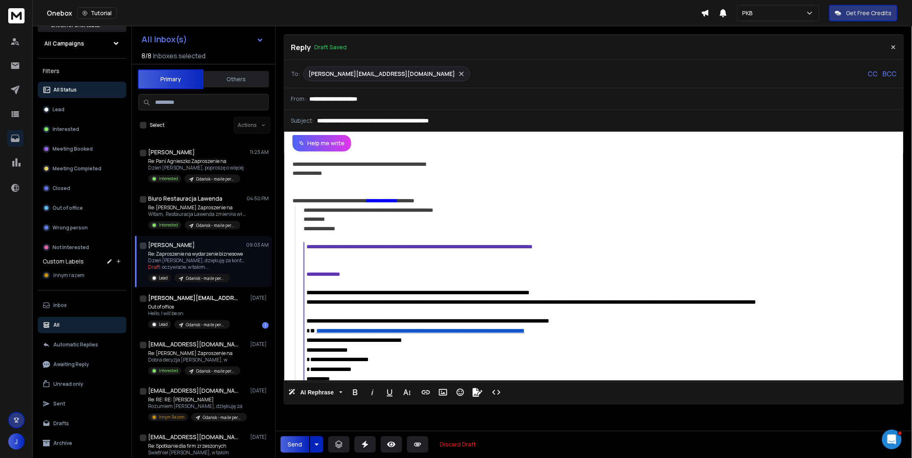
click at [301, 442] on button "Send" at bounding box center [295, 444] width 29 height 16
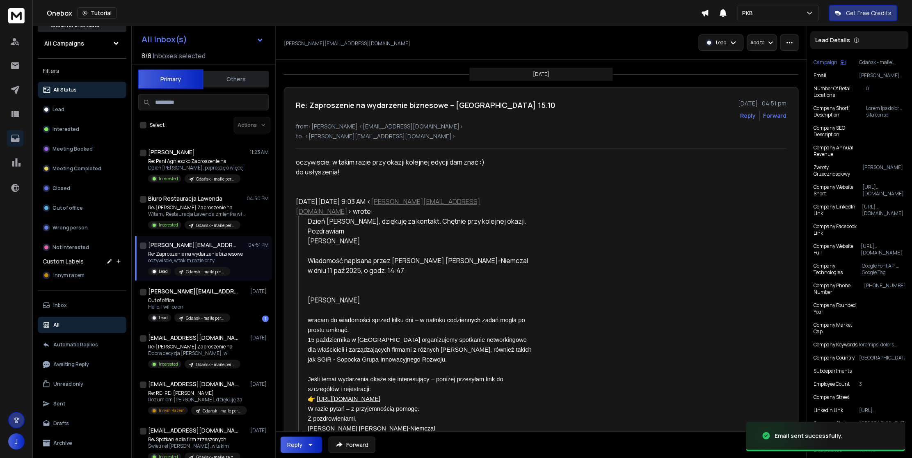
click at [717, 48] on div "Lead" at bounding box center [721, 43] width 44 height 16
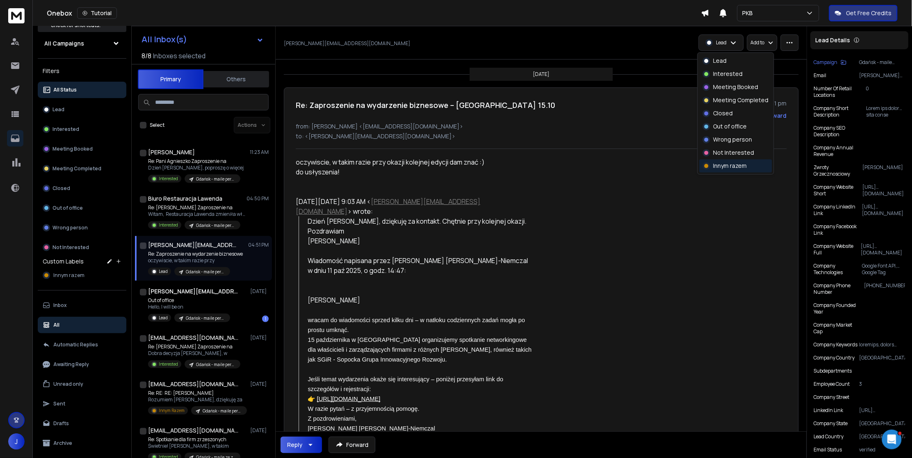
click at [728, 165] on p "Innym razem" at bounding box center [730, 166] width 34 height 8
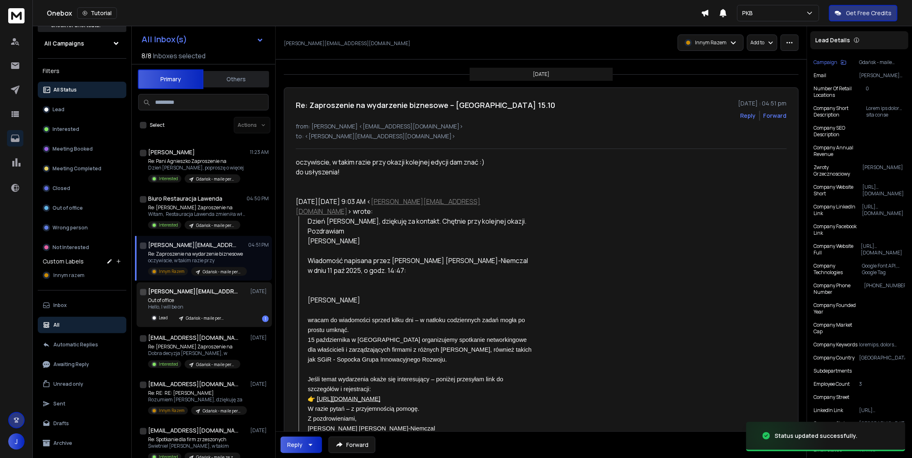
click at [216, 304] on p "Hello, I will be on" at bounding box center [189, 307] width 82 height 7
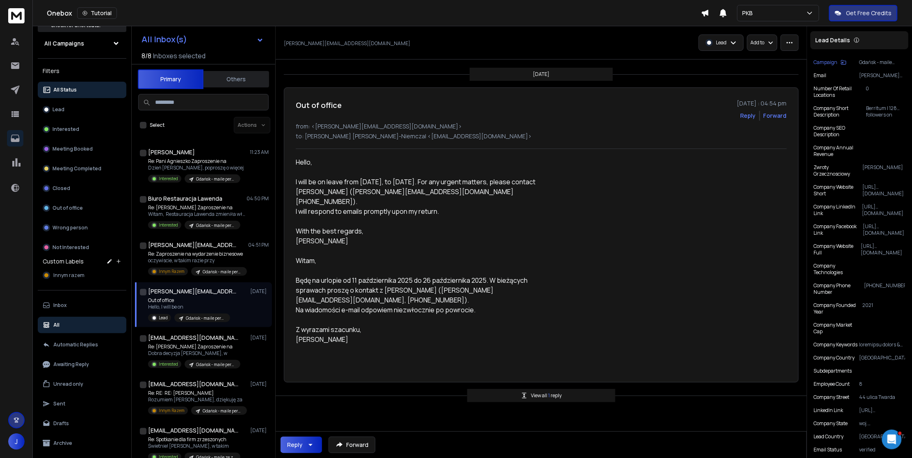
scroll to position [13, 0]
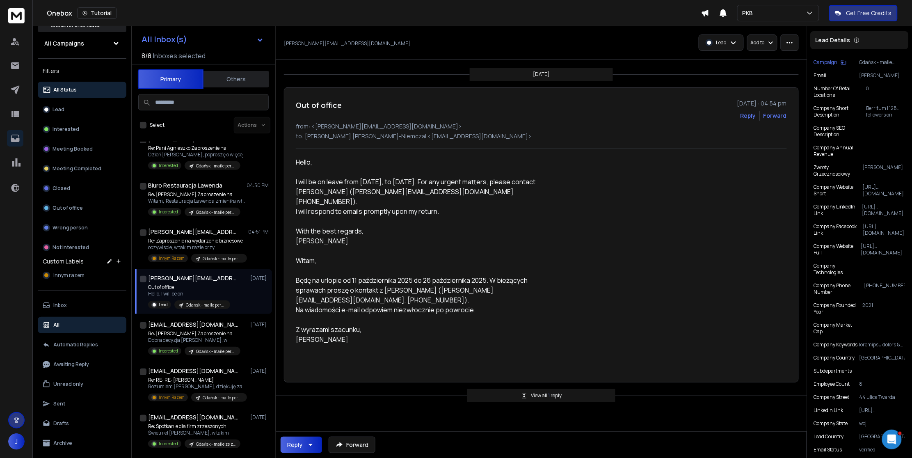
click at [714, 42] on div "Lead" at bounding box center [721, 43] width 44 height 16
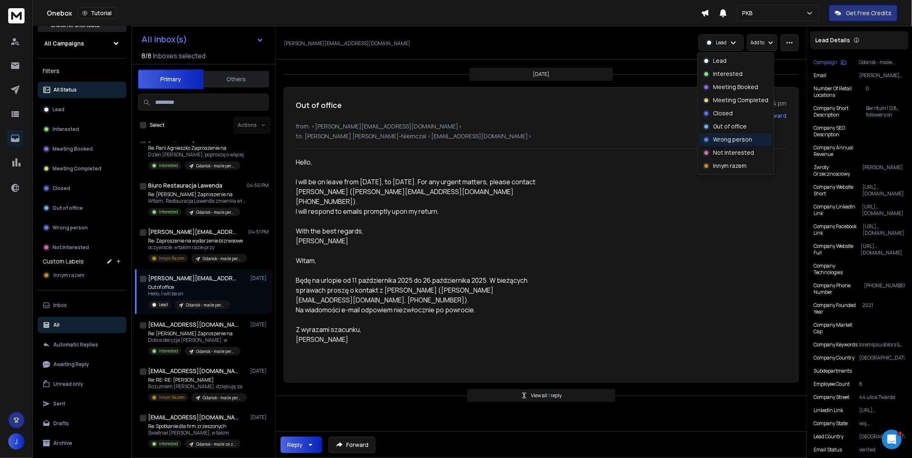
click at [725, 139] on p "Wrong person" at bounding box center [732, 140] width 39 height 8
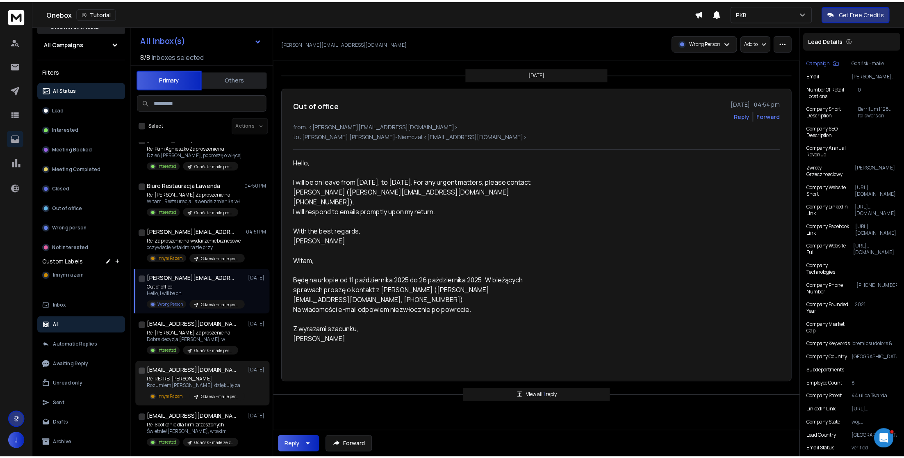
scroll to position [118, 0]
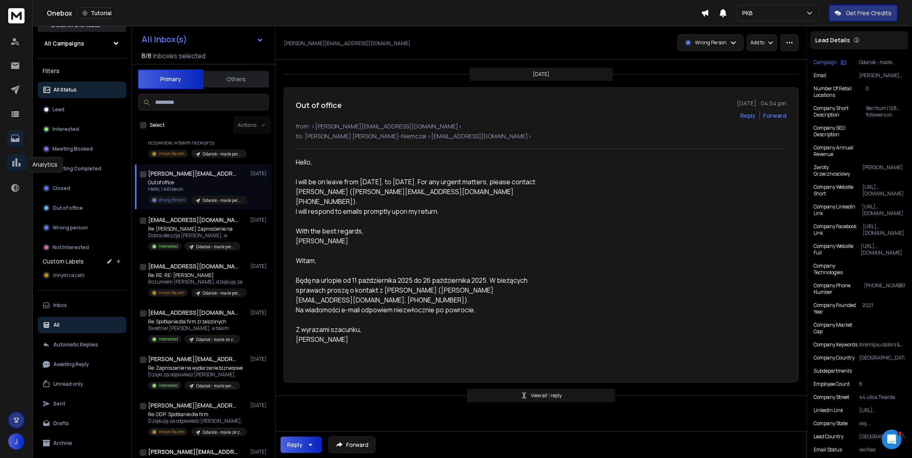
click at [20, 164] on icon at bounding box center [16, 162] width 12 height 12
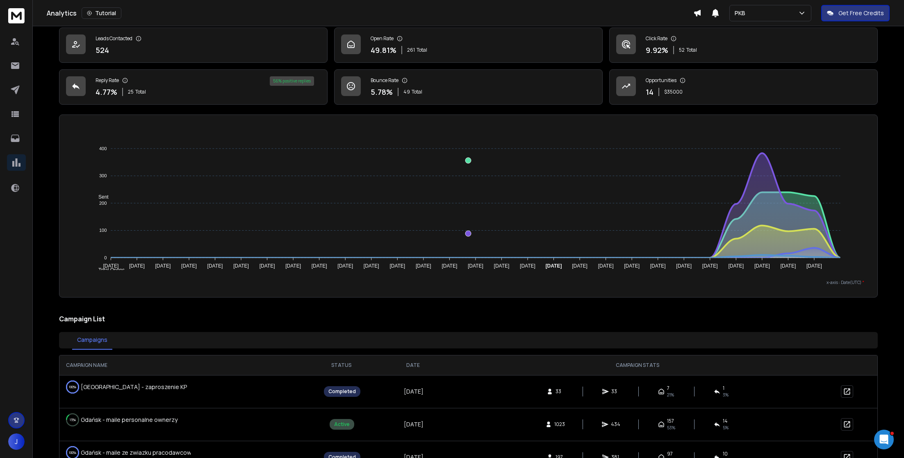
scroll to position [72, 0]
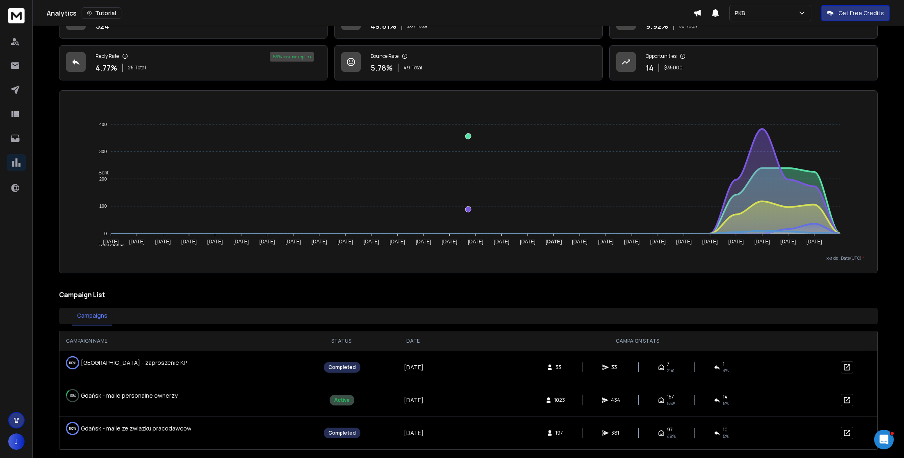
click at [189, 395] on td "15 % Gdańsk - maile personalne ownerzy" at bounding box center [124, 395] width 131 height 23
click at [164, 395] on td "15 % Gdańsk - maile personalne ownerzy" at bounding box center [124, 395] width 131 height 23
click at [845, 400] on icon at bounding box center [847, 400] width 6 height 6
click at [160, 398] on td "15 % Gdańsk - maile personalne ownerzy" at bounding box center [124, 395] width 131 height 23
click at [19, 88] on icon at bounding box center [15, 90] width 10 height 10
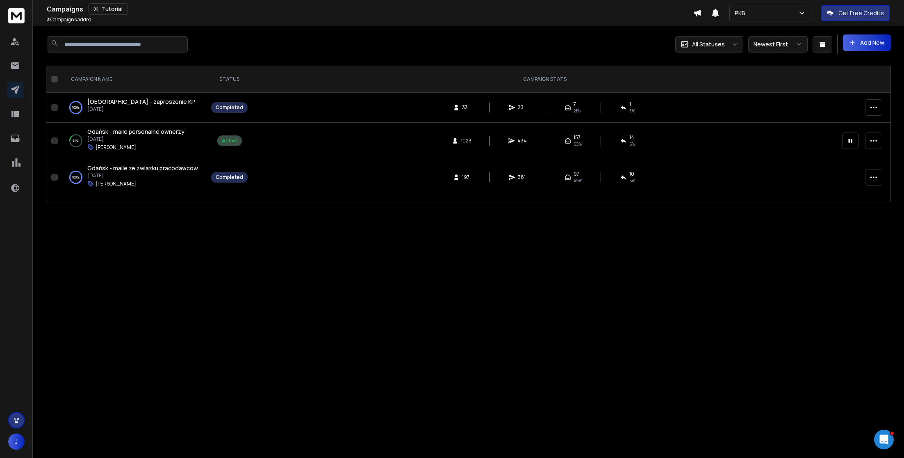
click at [121, 131] on span "Gdańsk - maile personalne ownerzy" at bounding box center [135, 132] width 97 height 8
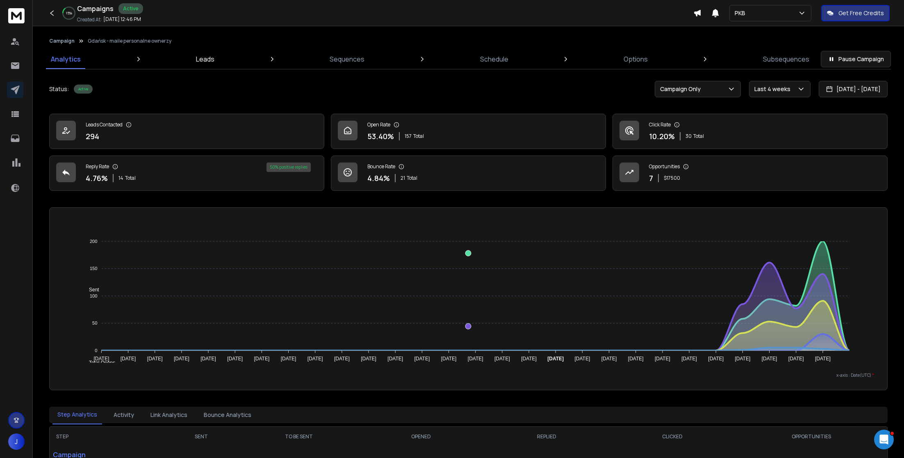
click at [208, 62] on p "Leads" at bounding box center [205, 59] width 18 height 10
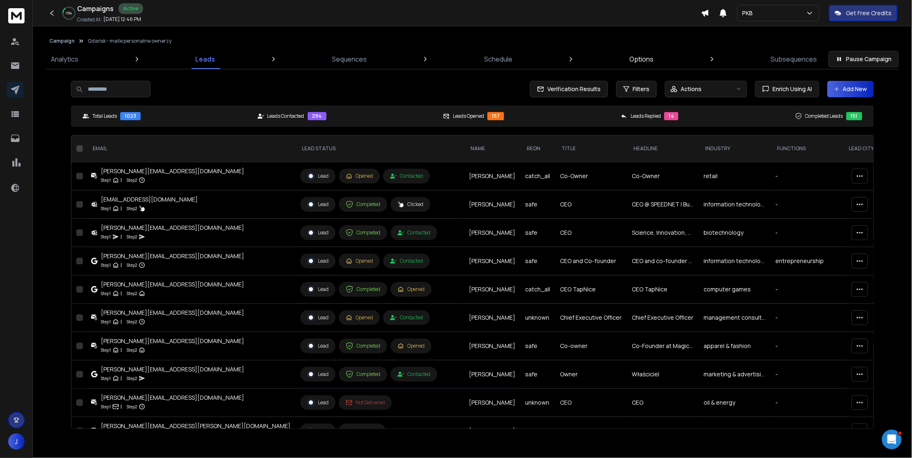
click at [632, 56] on p "Options" at bounding box center [642, 59] width 24 height 10
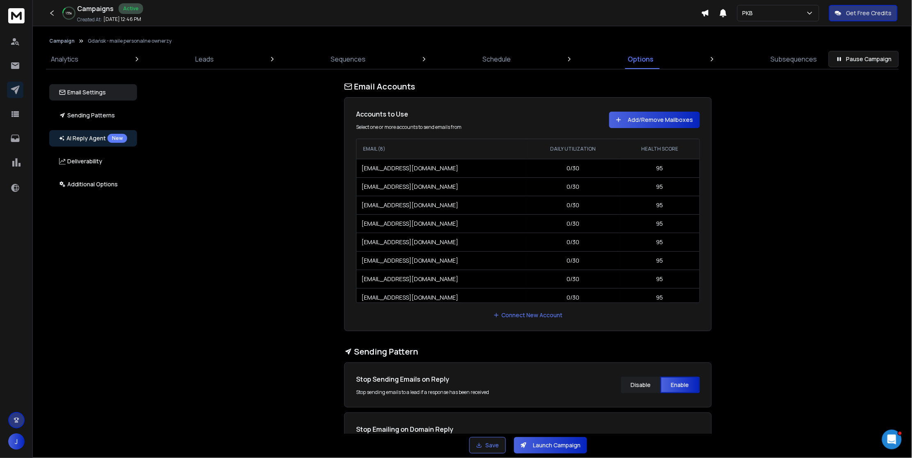
click at [84, 139] on p "AI Reply Agent New" at bounding box center [93, 138] width 68 height 9
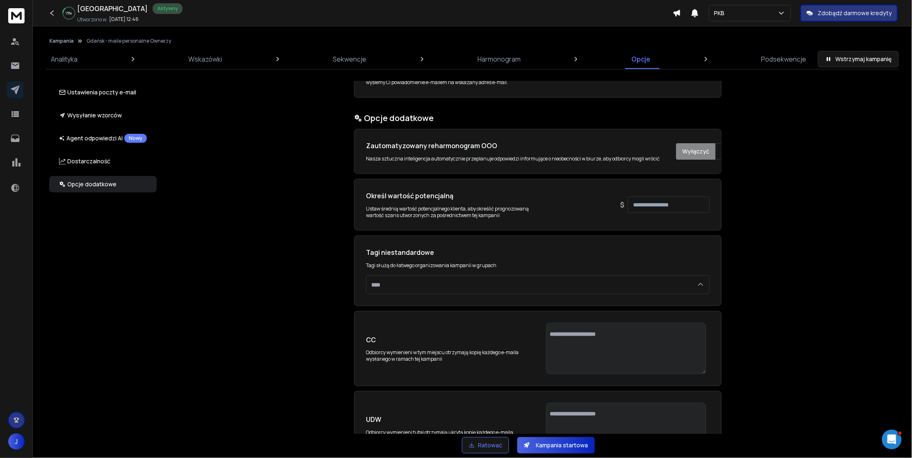
scroll to position [1603, 0]
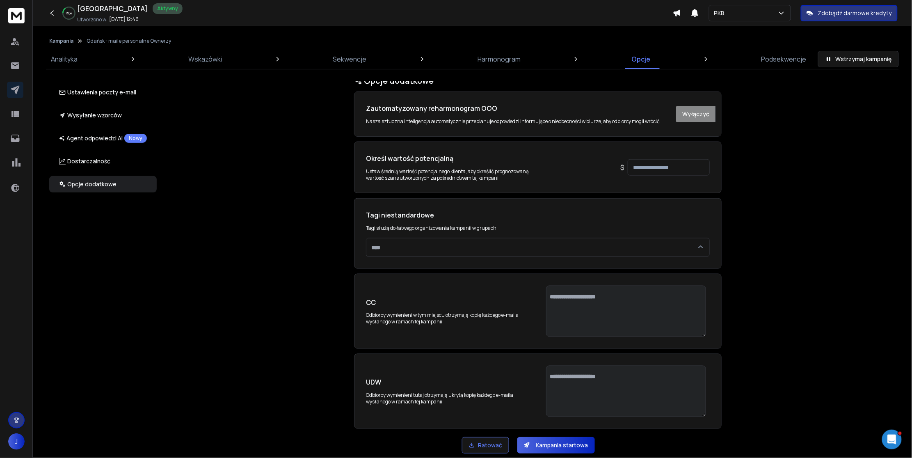
click at [475, 252] on div at bounding box center [538, 247] width 344 height 19
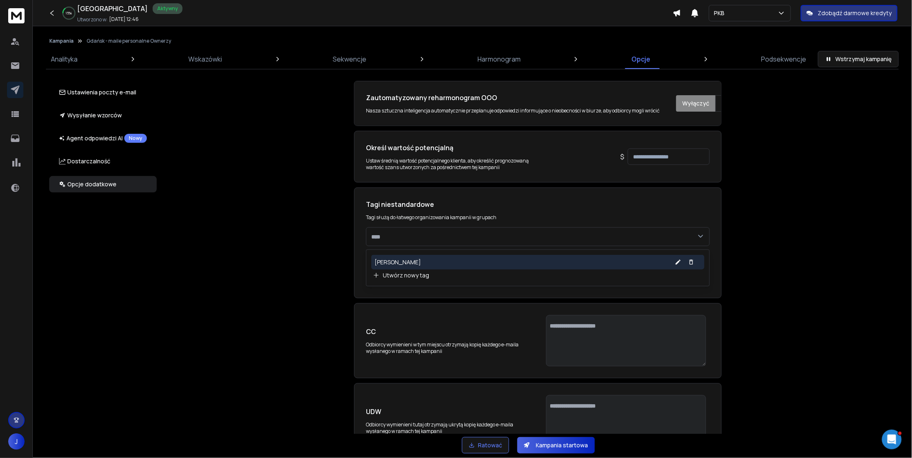
click at [382, 266] on font "[PERSON_NAME]" at bounding box center [398, 262] width 46 height 8
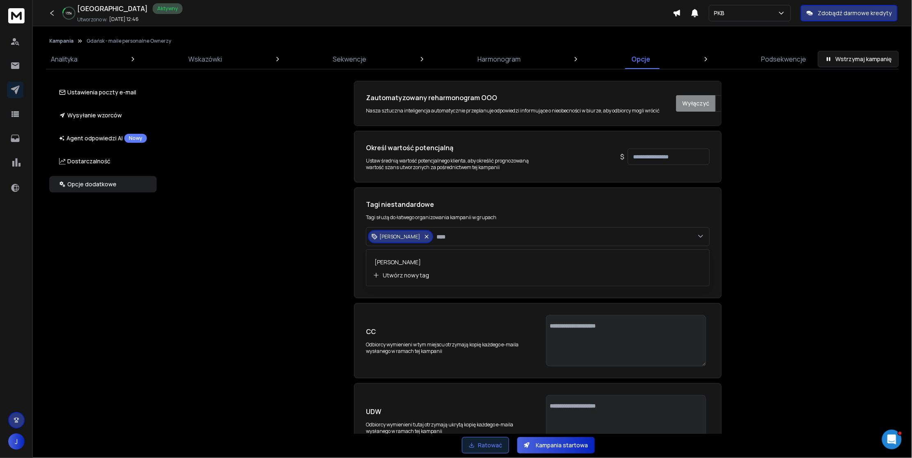
click at [493, 451] on button "Ratować" at bounding box center [485, 445] width 47 height 16
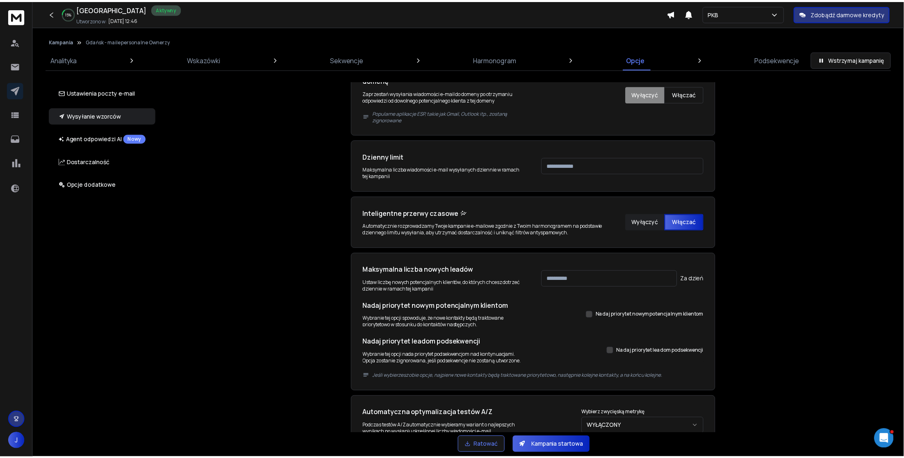
scroll to position [0, 0]
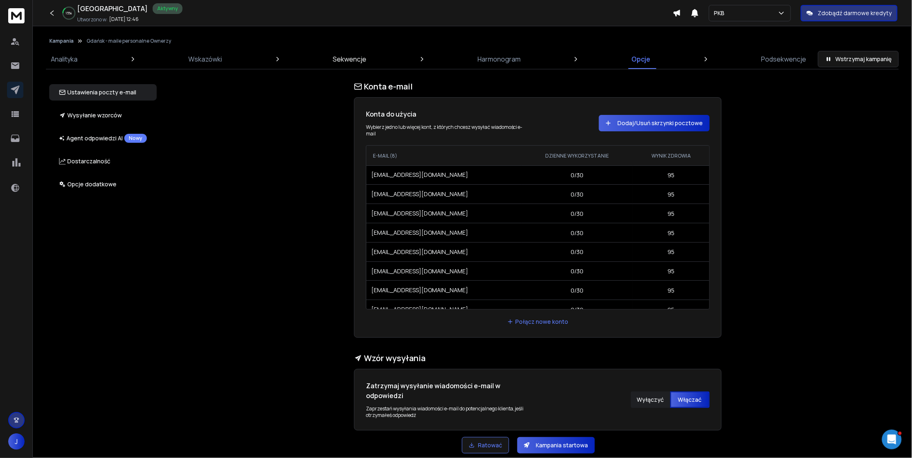
click at [343, 62] on font "Sekwencje" at bounding box center [350, 59] width 34 height 9
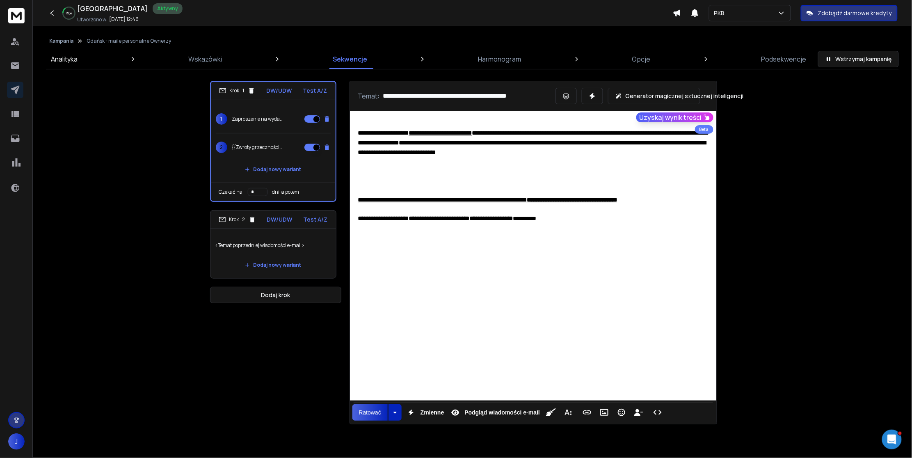
click at [72, 60] on font "Analityka" at bounding box center [64, 59] width 27 height 9
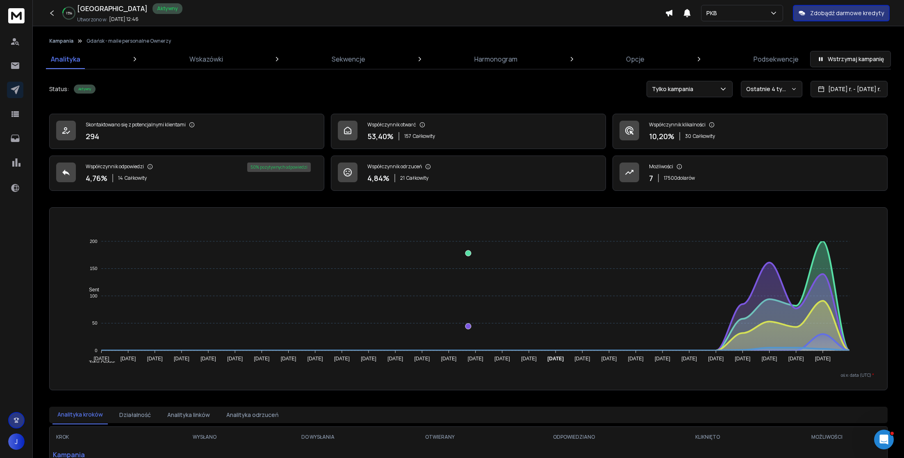
scroll to position [156, 0]
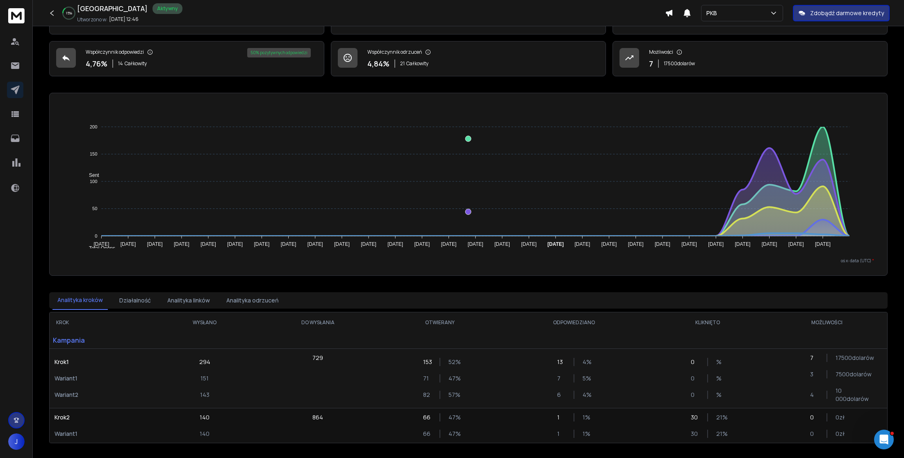
click at [164, 417] on div "140 140" at bounding box center [205, 425] width 91 height 25
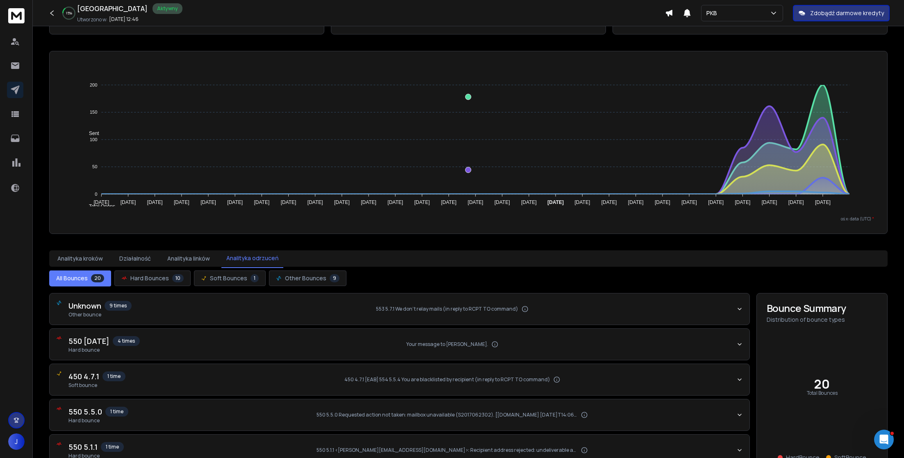
click at [256, 258] on font "Analityka odrzuceń" at bounding box center [252, 258] width 52 height 8
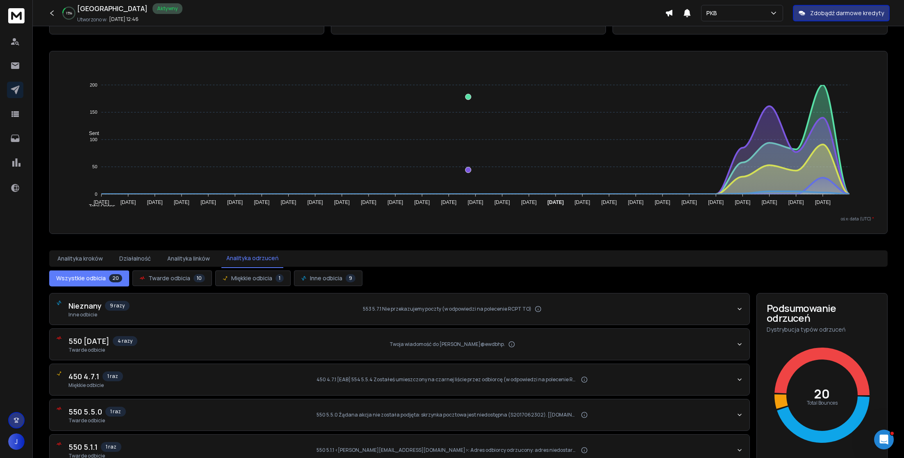
click at [202, 259] on div "Skontaktowano się z potencjalnymi klientami 294 Współczynnik otwarć 53,40 % 157…" at bounding box center [468, 283] width 839 height 653
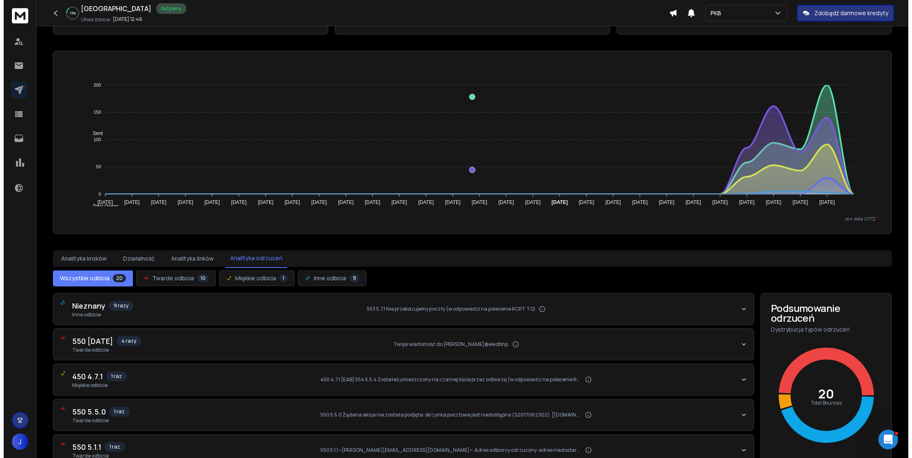
scroll to position [92, 0]
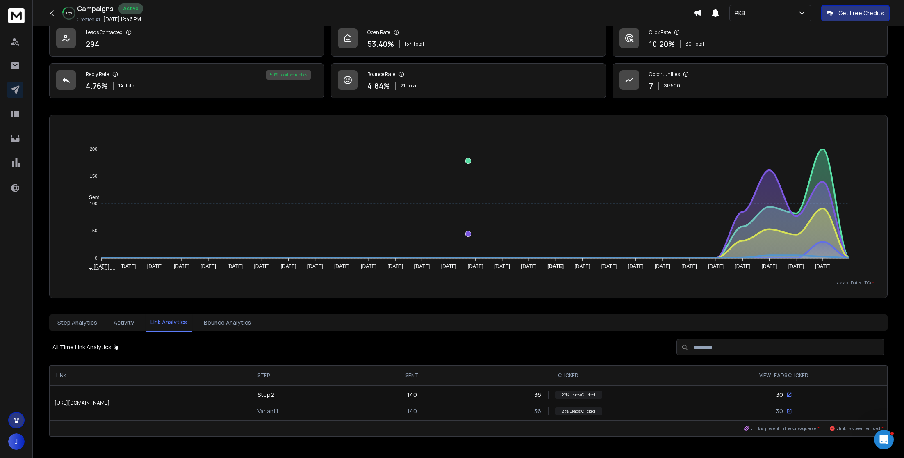
click at [789, 396] on icon at bounding box center [790, 395] width 6 height 6
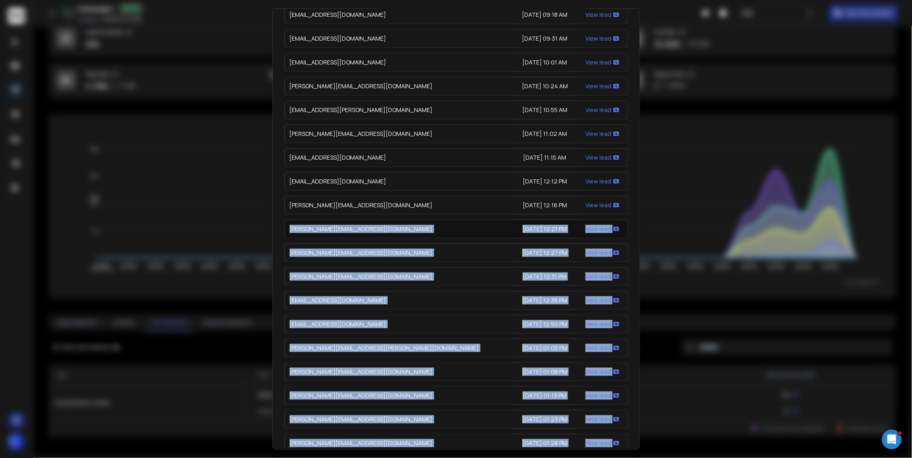
scroll to position [0, 0]
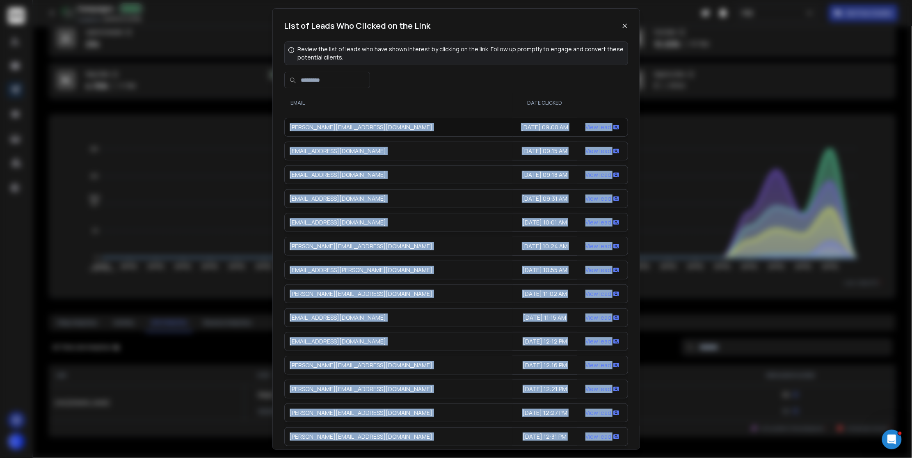
drag, startPoint x: 368, startPoint y: 425, endPoint x: 287, endPoint y: 123, distance: 312.6
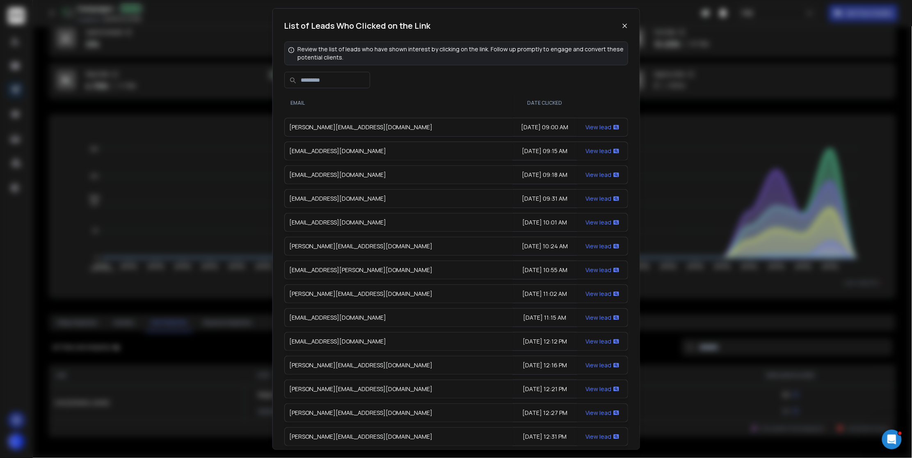
click at [387, 108] on th "Email" at bounding box center [398, 103] width 228 height 20
click at [597, 128] on div "View lead" at bounding box center [602, 127] width 40 height 8
